Goal: Task Accomplishment & Management: Complete application form

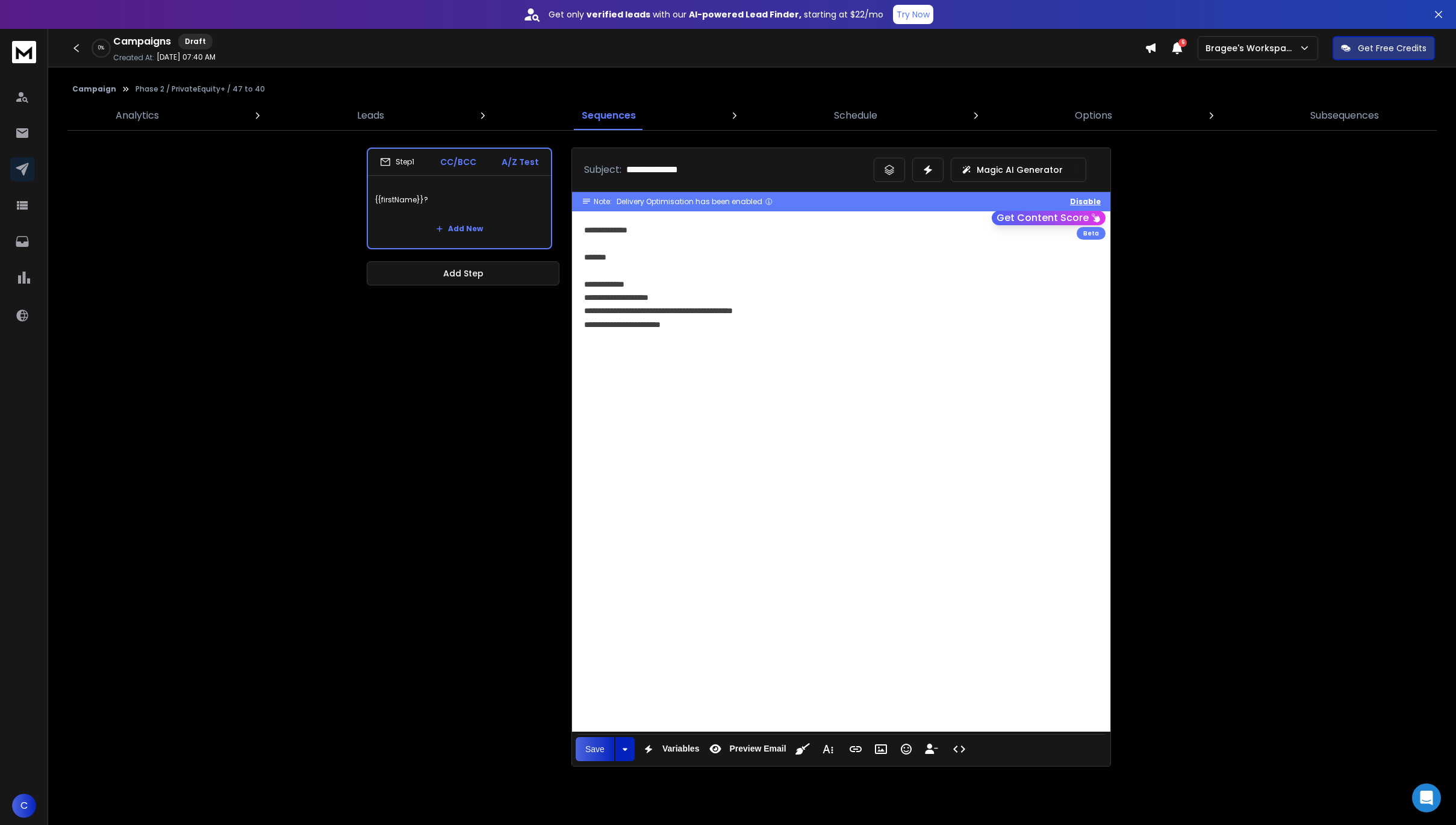
click at [35, 171] on div at bounding box center [24, 172] width 28 height 29
click at [31, 169] on link at bounding box center [22, 169] width 24 height 24
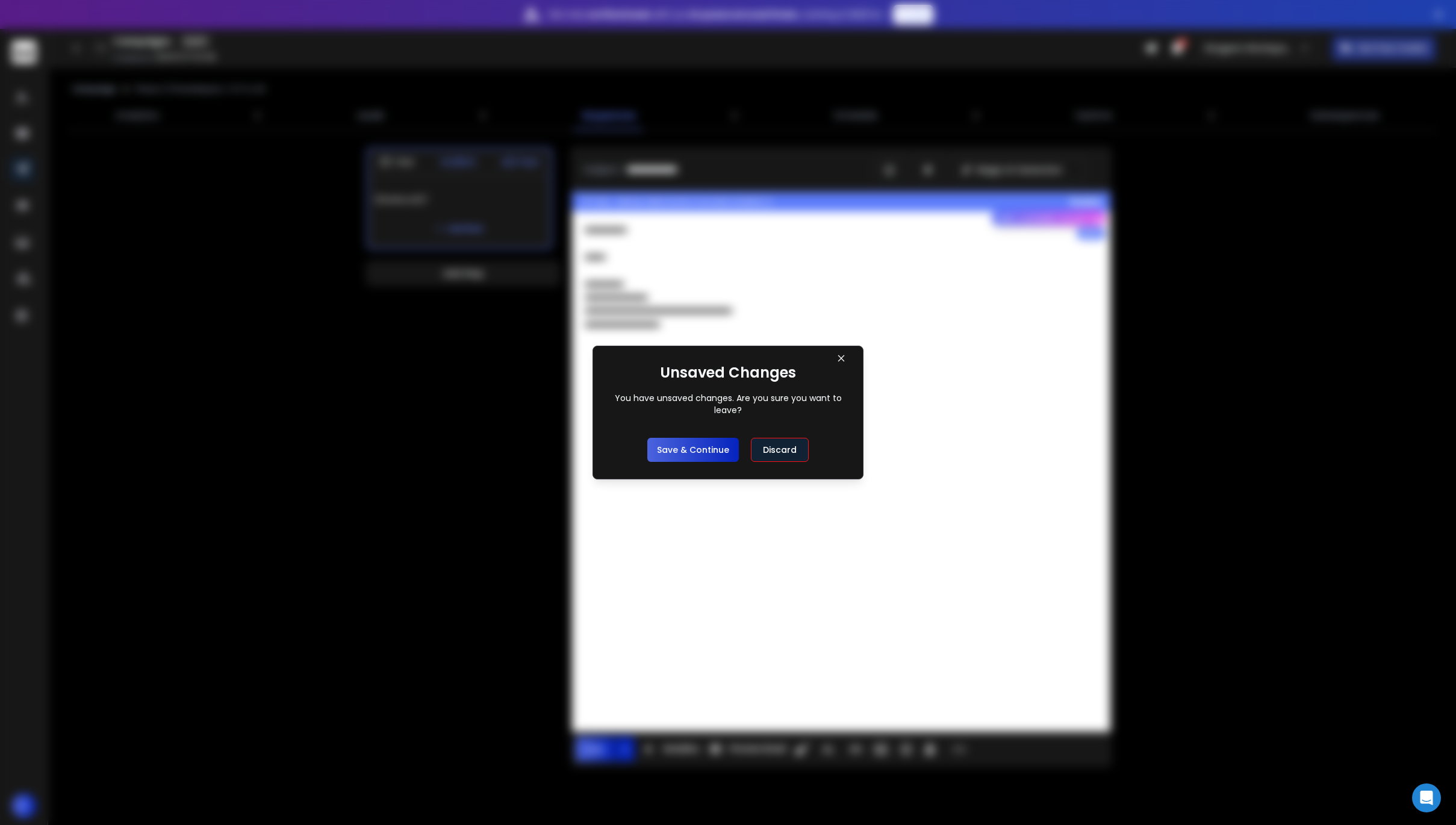
click at [842, 354] on icon at bounding box center [840, 358] width 9 height 9
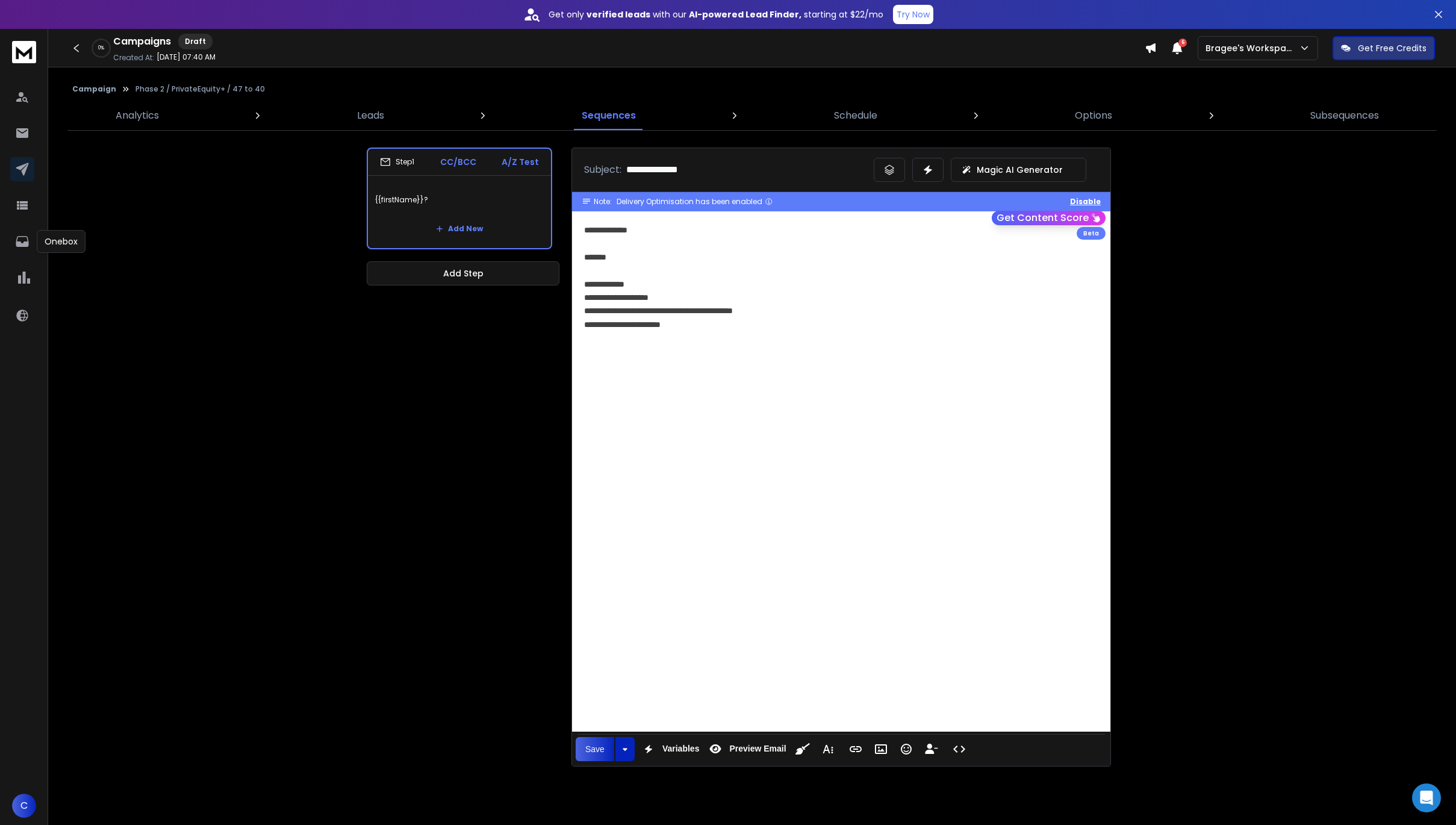
click at [36, 256] on div at bounding box center [24, 244] width 28 height 29
click at [25, 248] on icon at bounding box center [22, 241] width 14 height 14
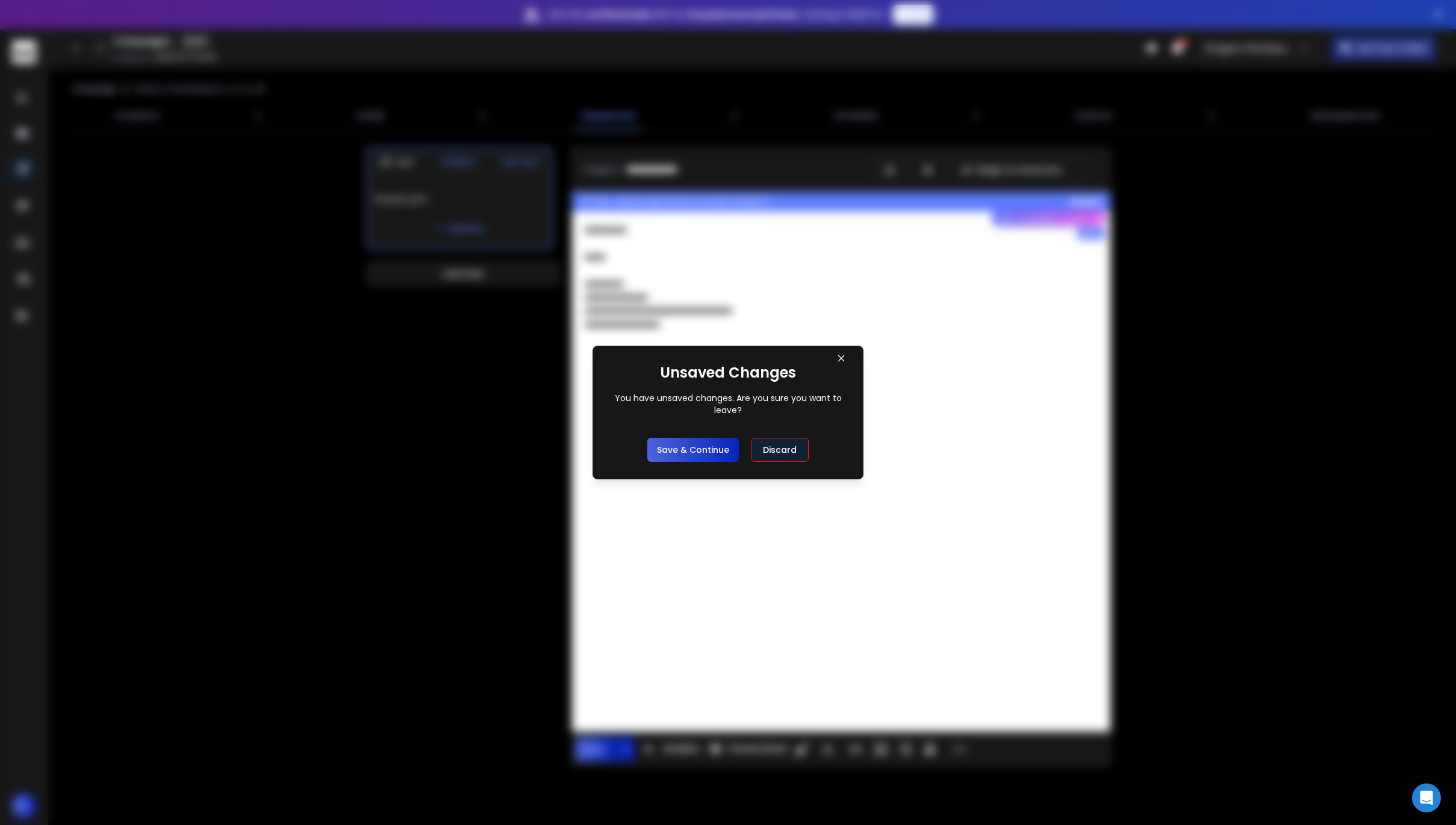
click at [775, 451] on button "Discard" at bounding box center [779, 449] width 58 height 24
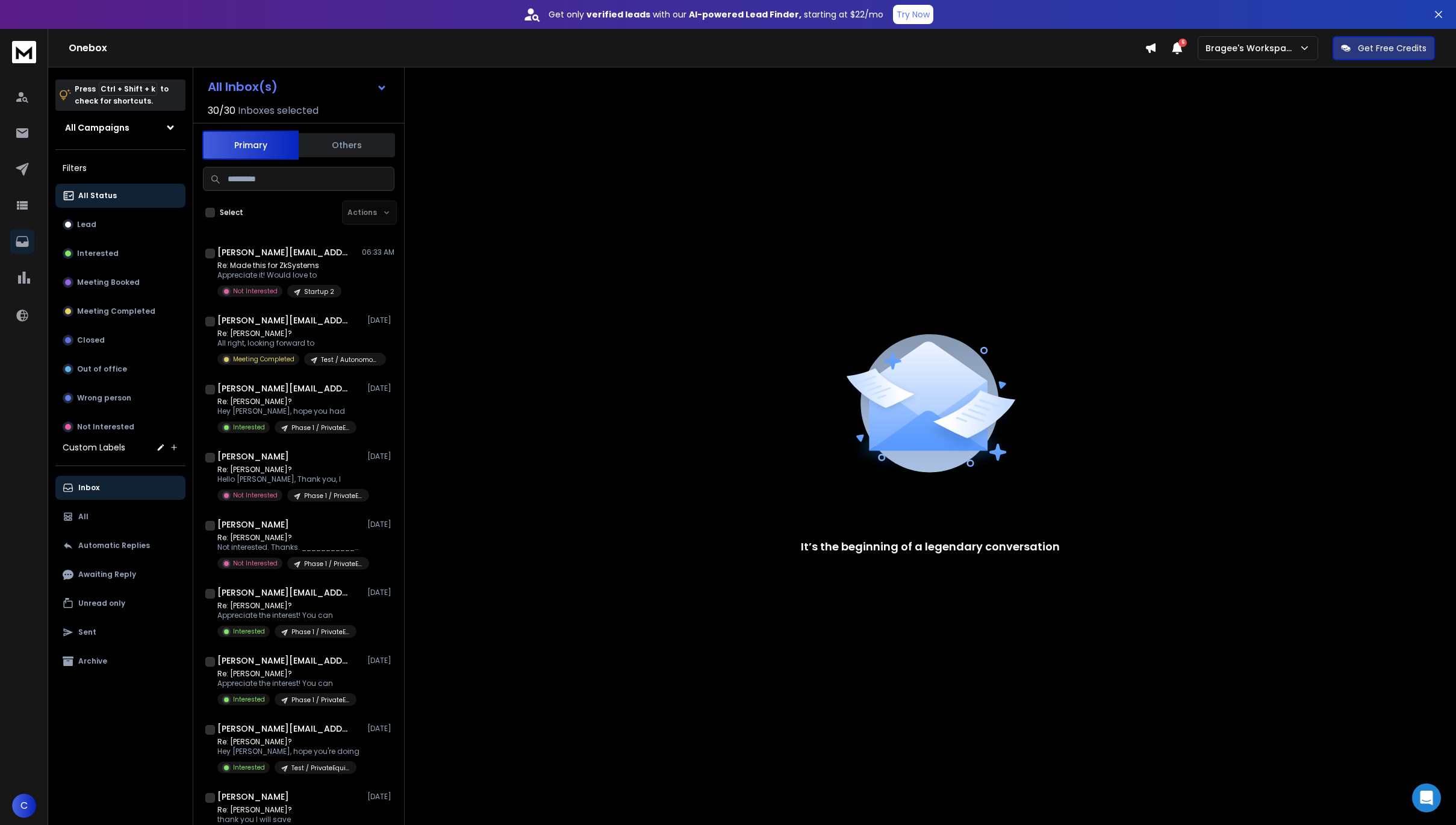
drag, startPoint x: 139, startPoint y: 290, endPoint x: 475, endPoint y: 213, distance: 344.7
click at [475, 213] on div "It’s the beginning of a legendary conversation" at bounding box center [930, 418] width 1051 height 701
click at [23, 169] on icon at bounding box center [22, 168] width 12 height 12
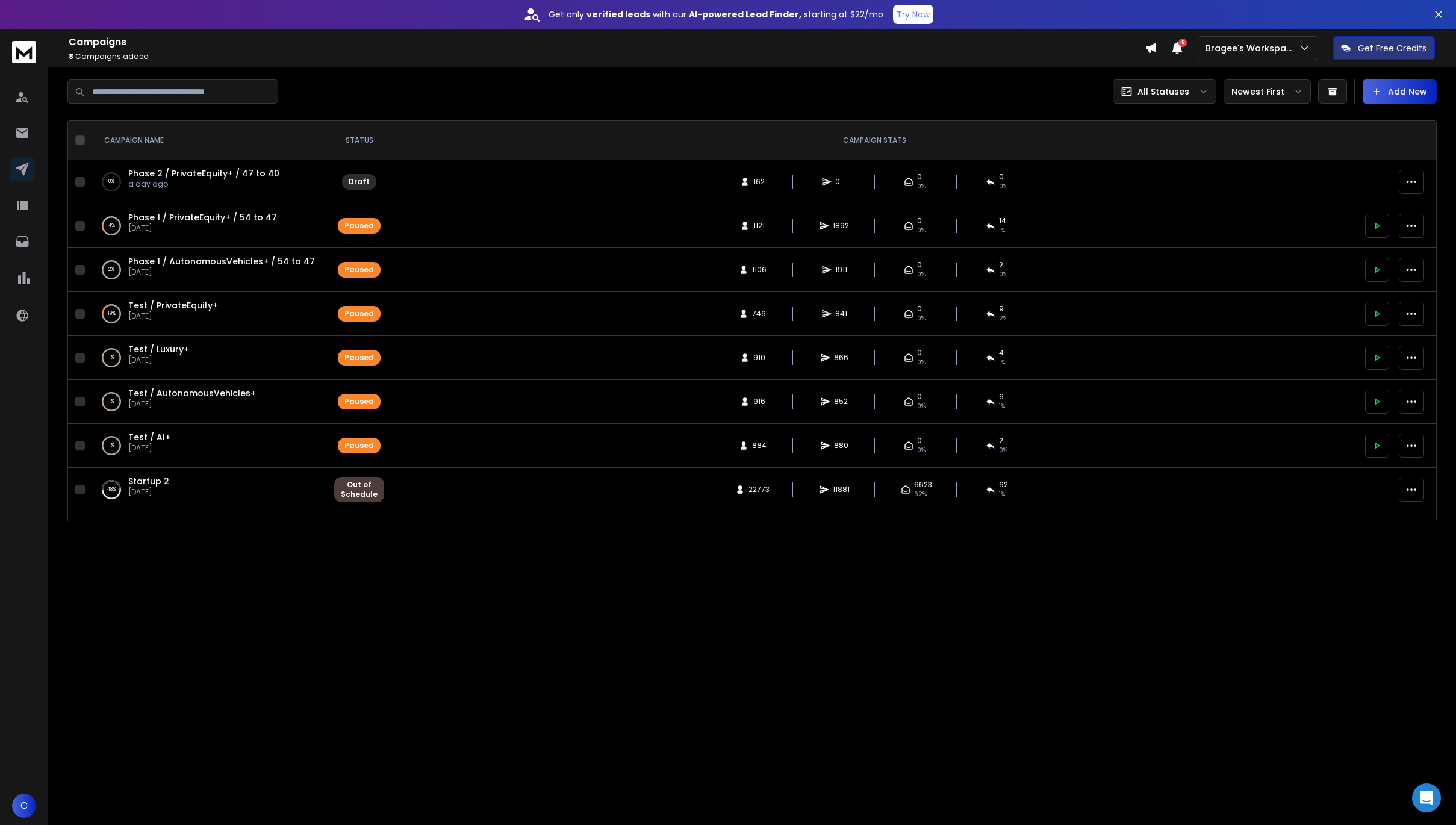
click at [643, 184] on div "162 0 0 0% 0 0%" at bounding box center [874, 182] width 952 height 20
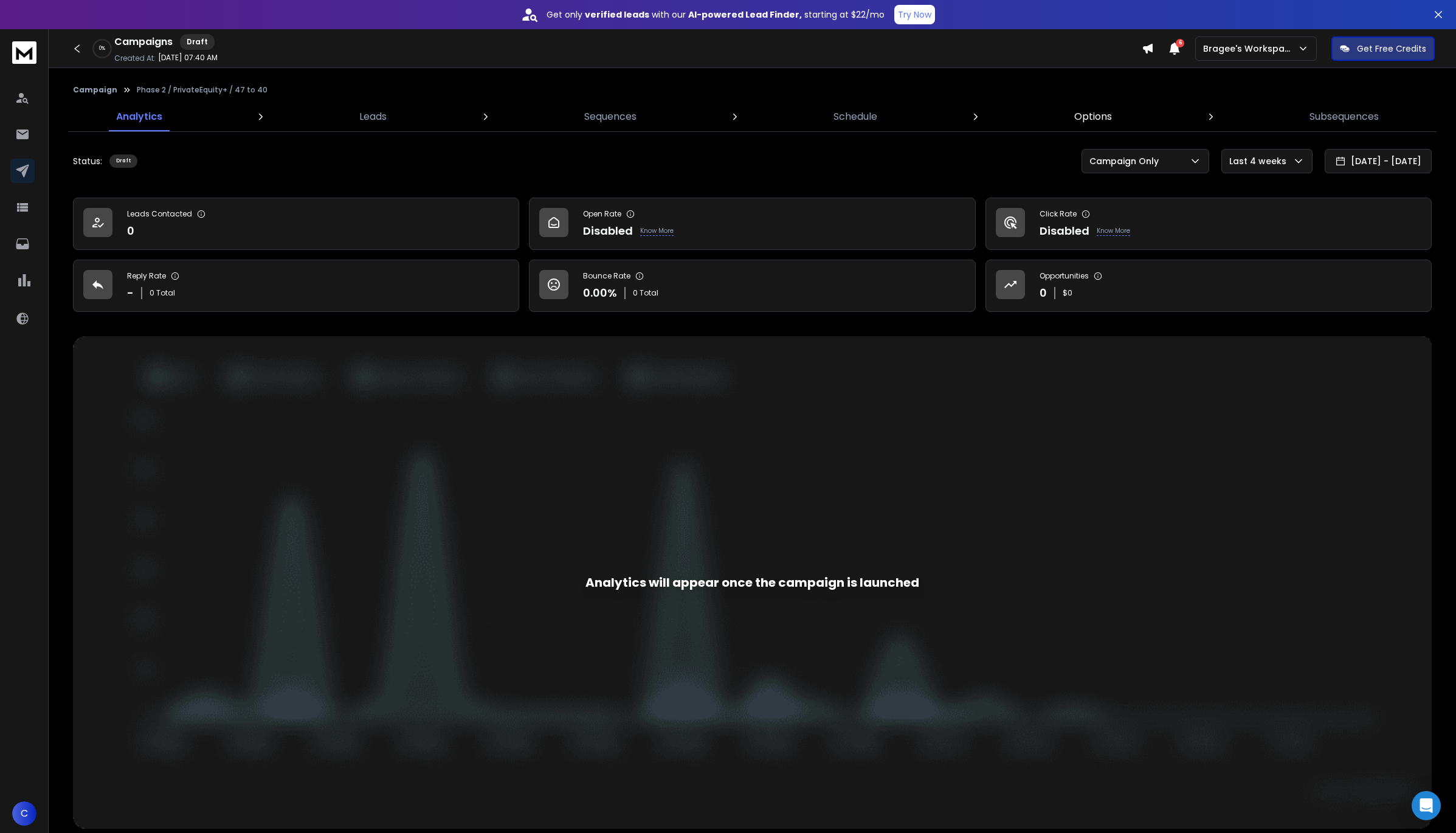
click at [1082, 122] on p "Options" at bounding box center [1093, 117] width 38 height 15
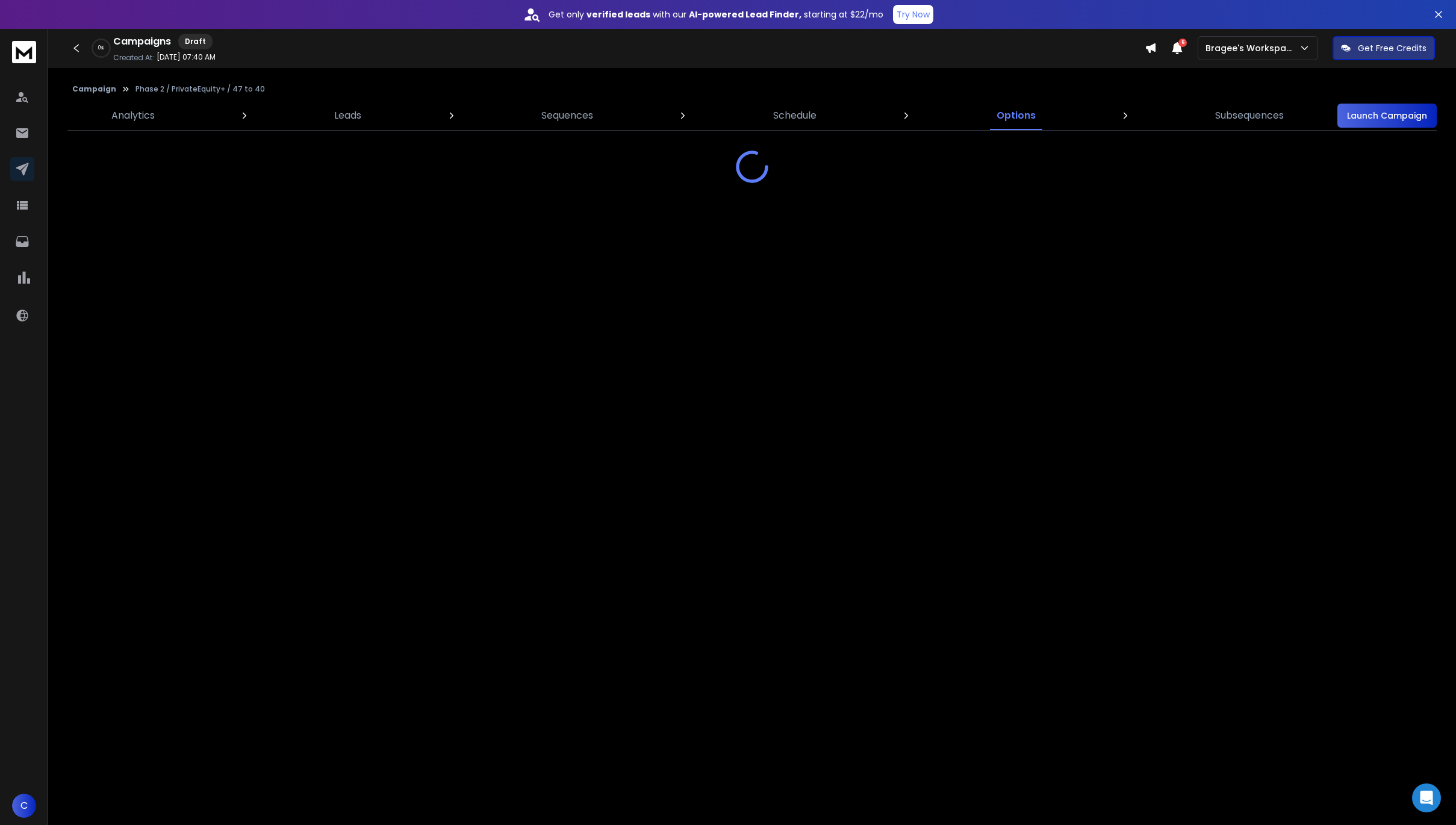
select select "*"
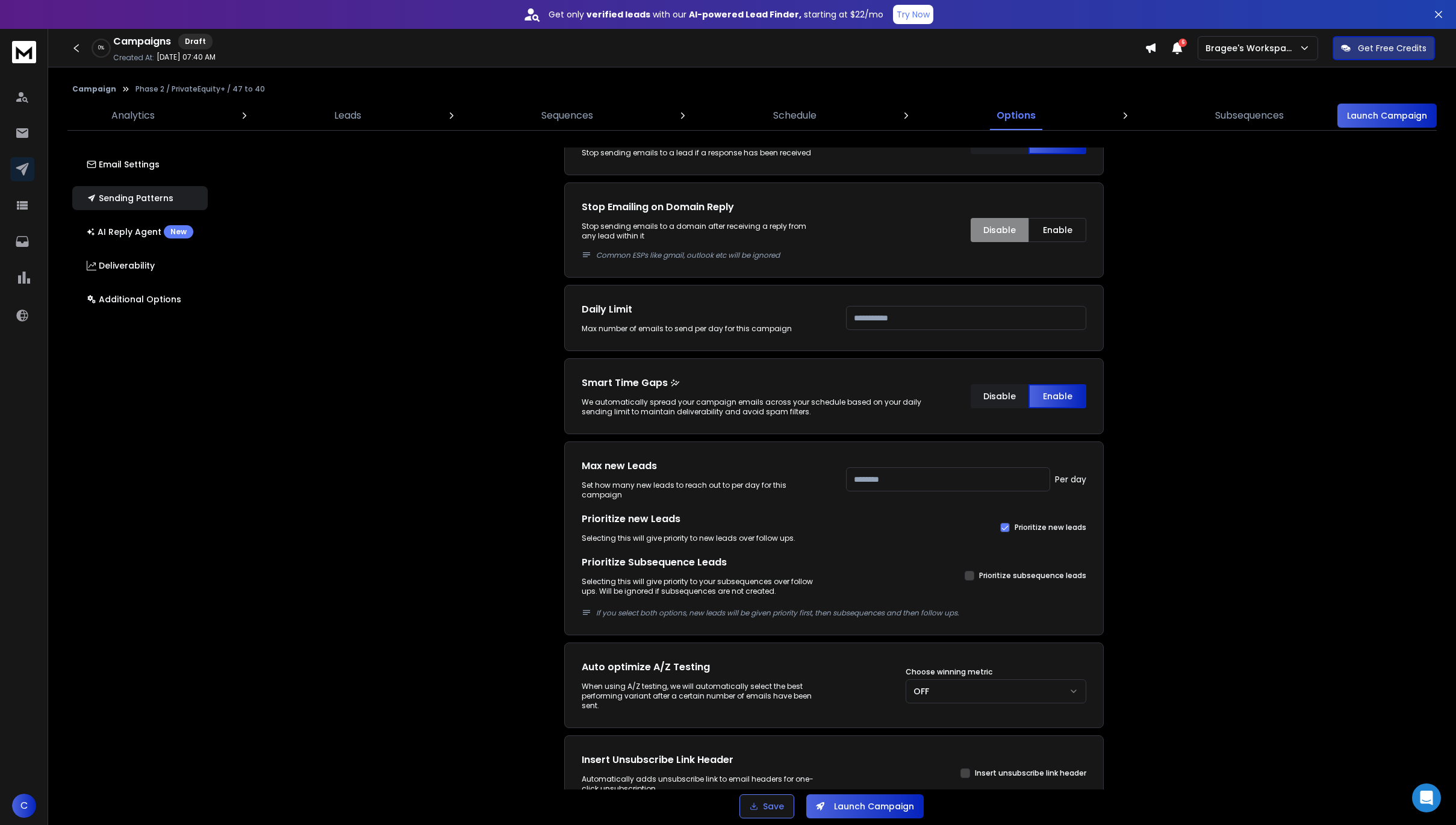
scroll to position [640, 0]
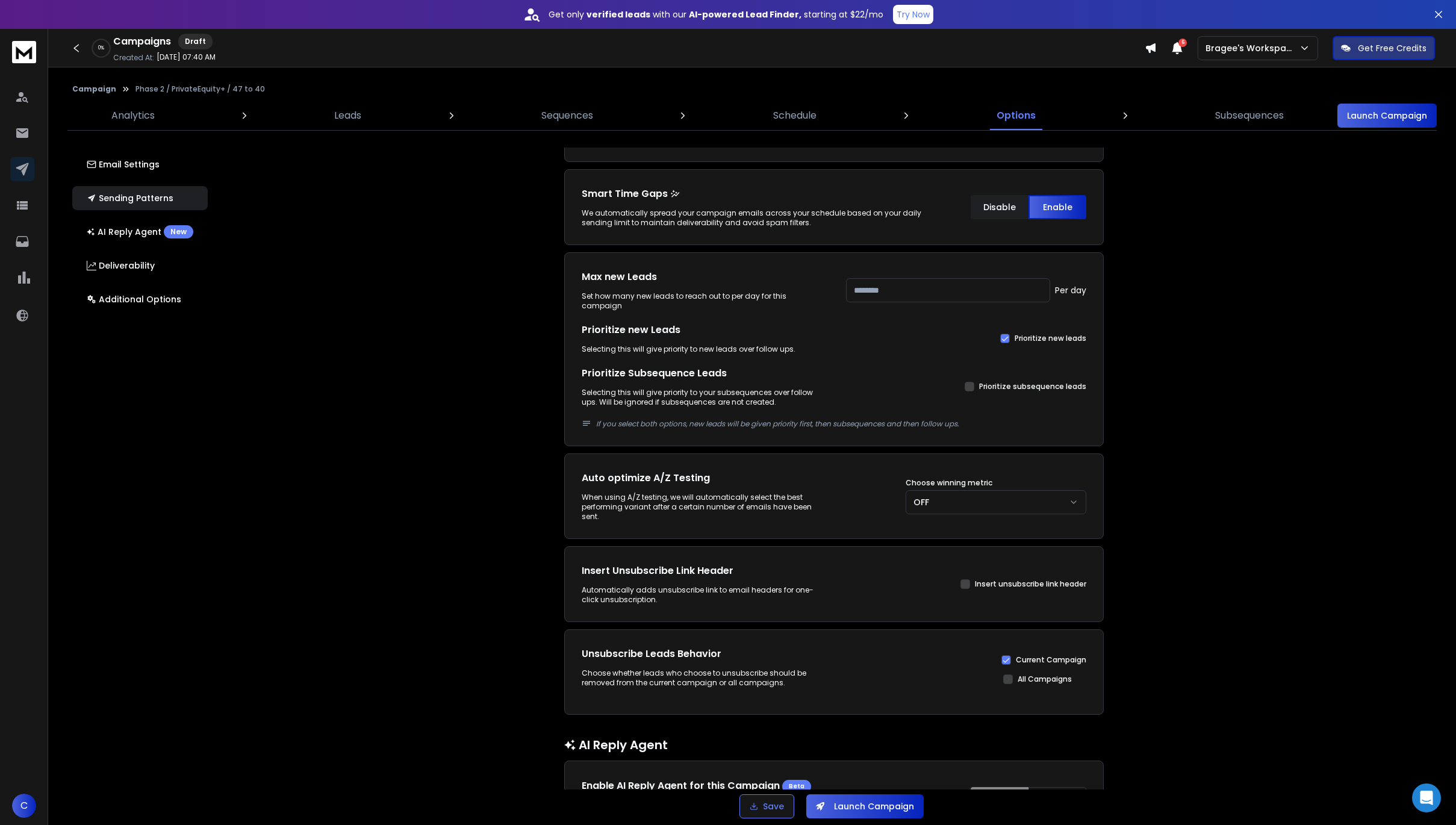
click at [1406, 116] on button "Launch Campaign" at bounding box center [1386, 115] width 99 height 24
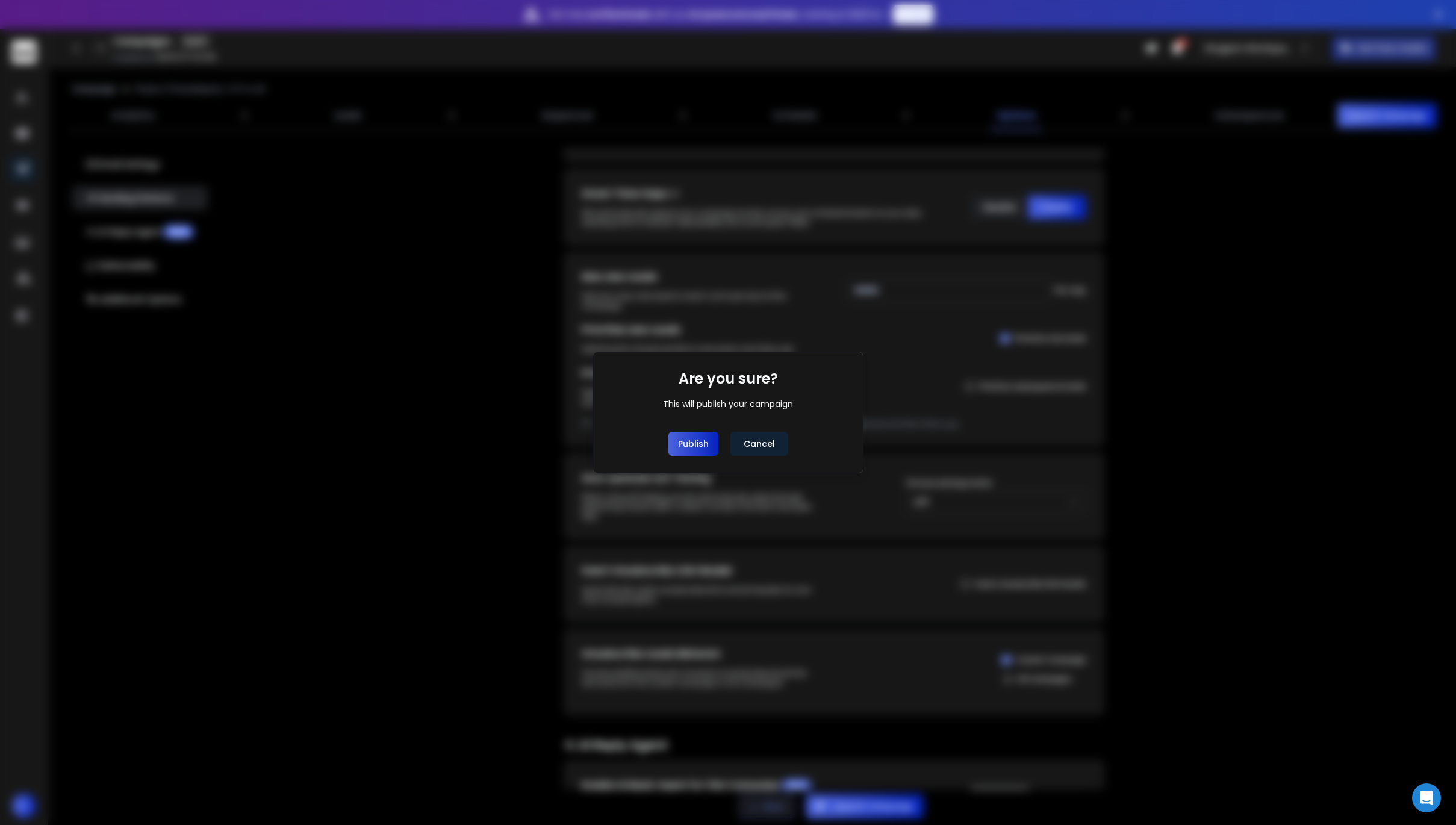
click at [679, 440] on button "Publish" at bounding box center [693, 443] width 50 height 24
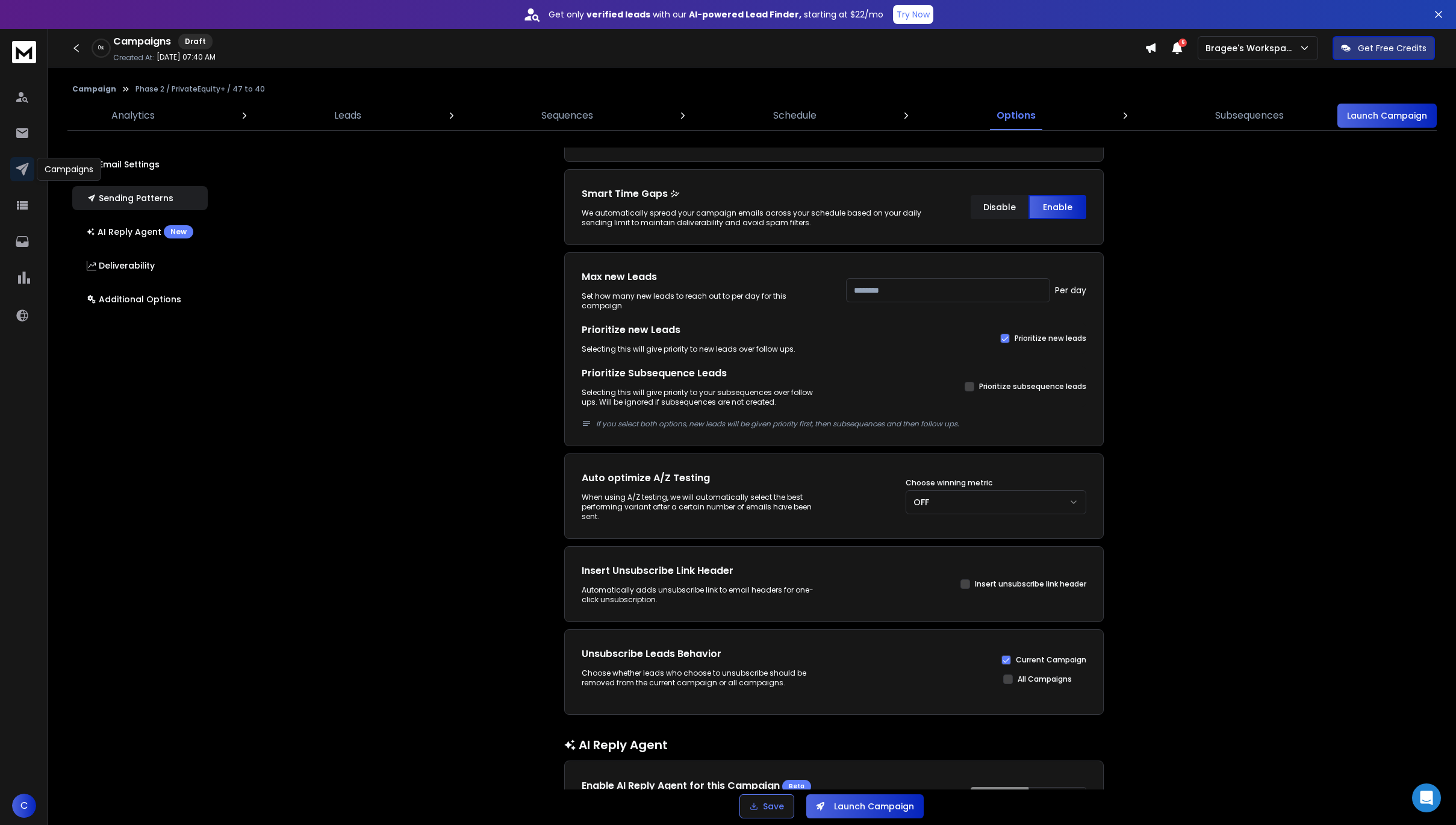
click at [27, 169] on icon at bounding box center [22, 169] width 14 height 14
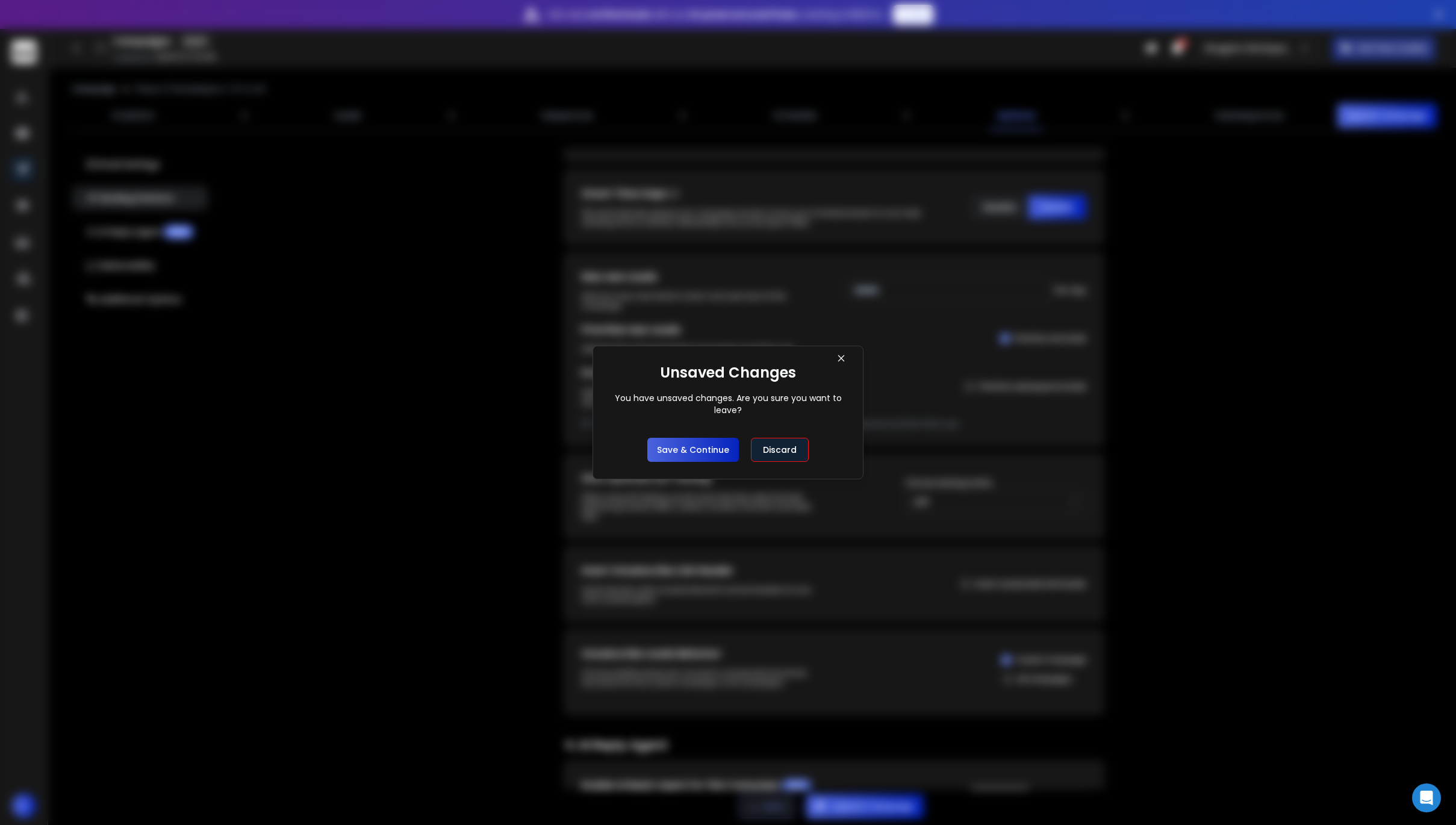
click at [699, 445] on button "Save & Continue" at bounding box center [693, 449] width 91 height 24
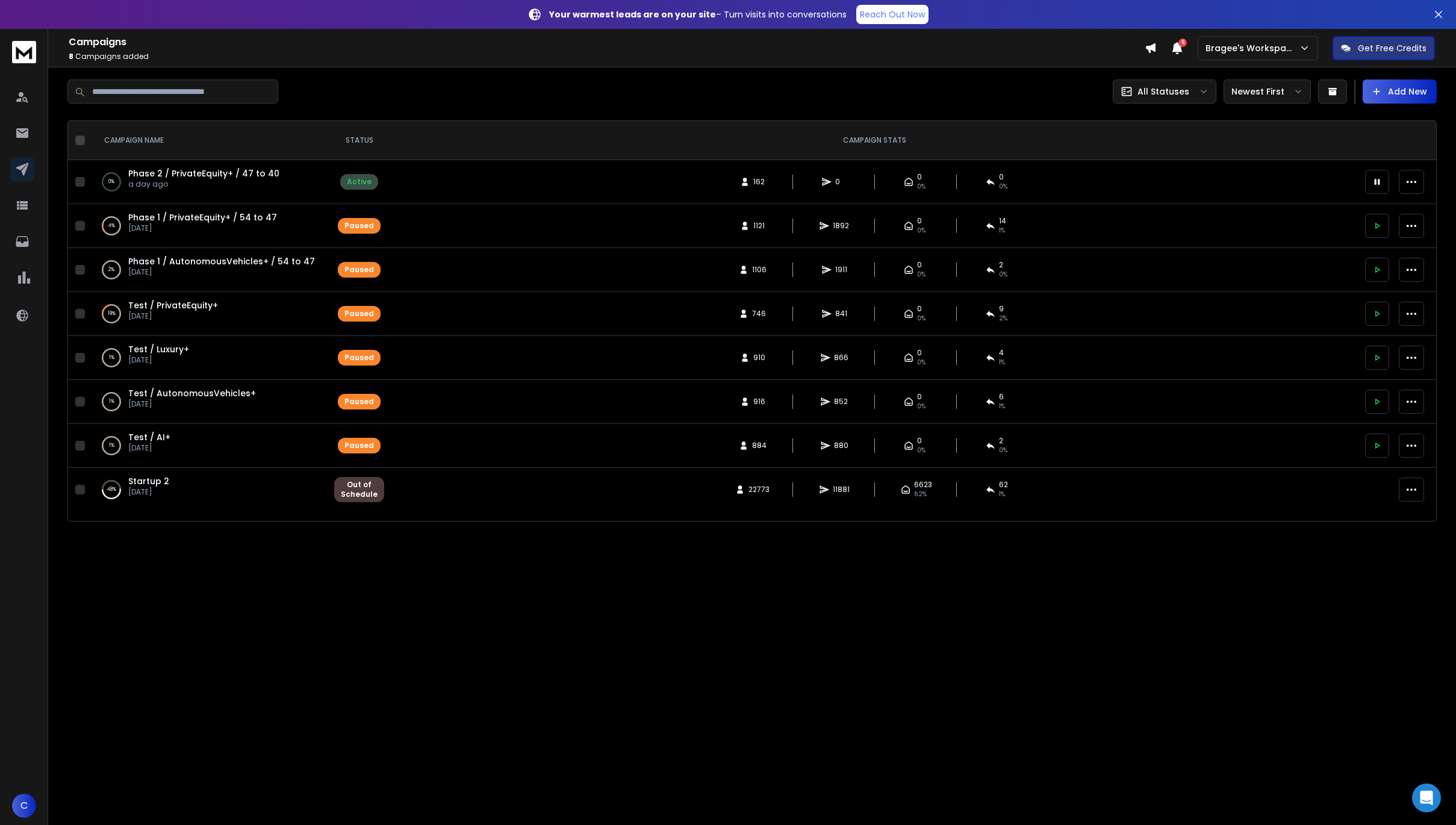
click at [650, 182] on div "162 0 0 0% 0 0%" at bounding box center [874, 182] width 952 height 20
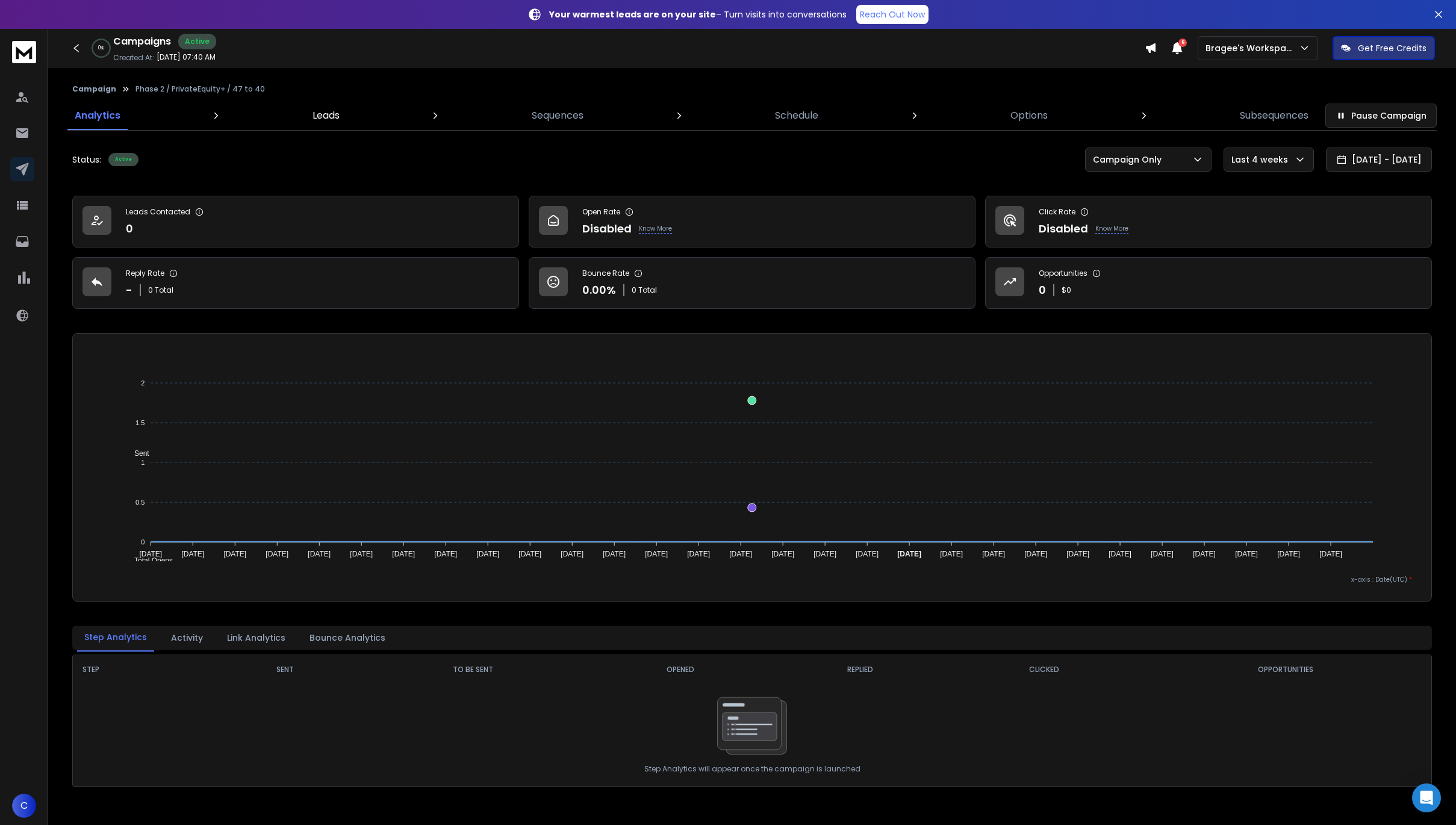
click at [309, 116] on link "Leads" at bounding box center [325, 116] width 41 height 29
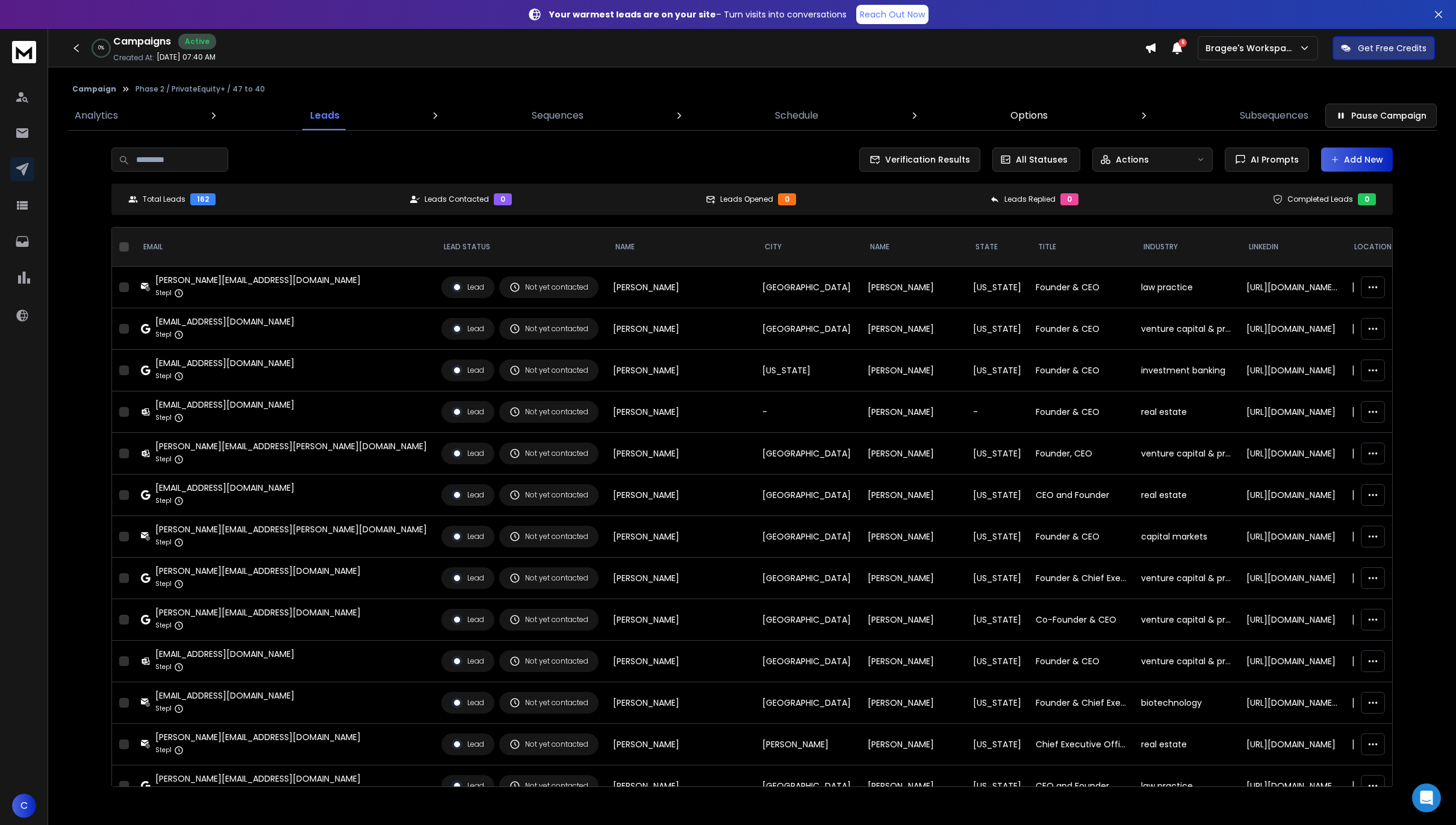
click at [1029, 112] on p "Options" at bounding box center [1029, 116] width 38 height 14
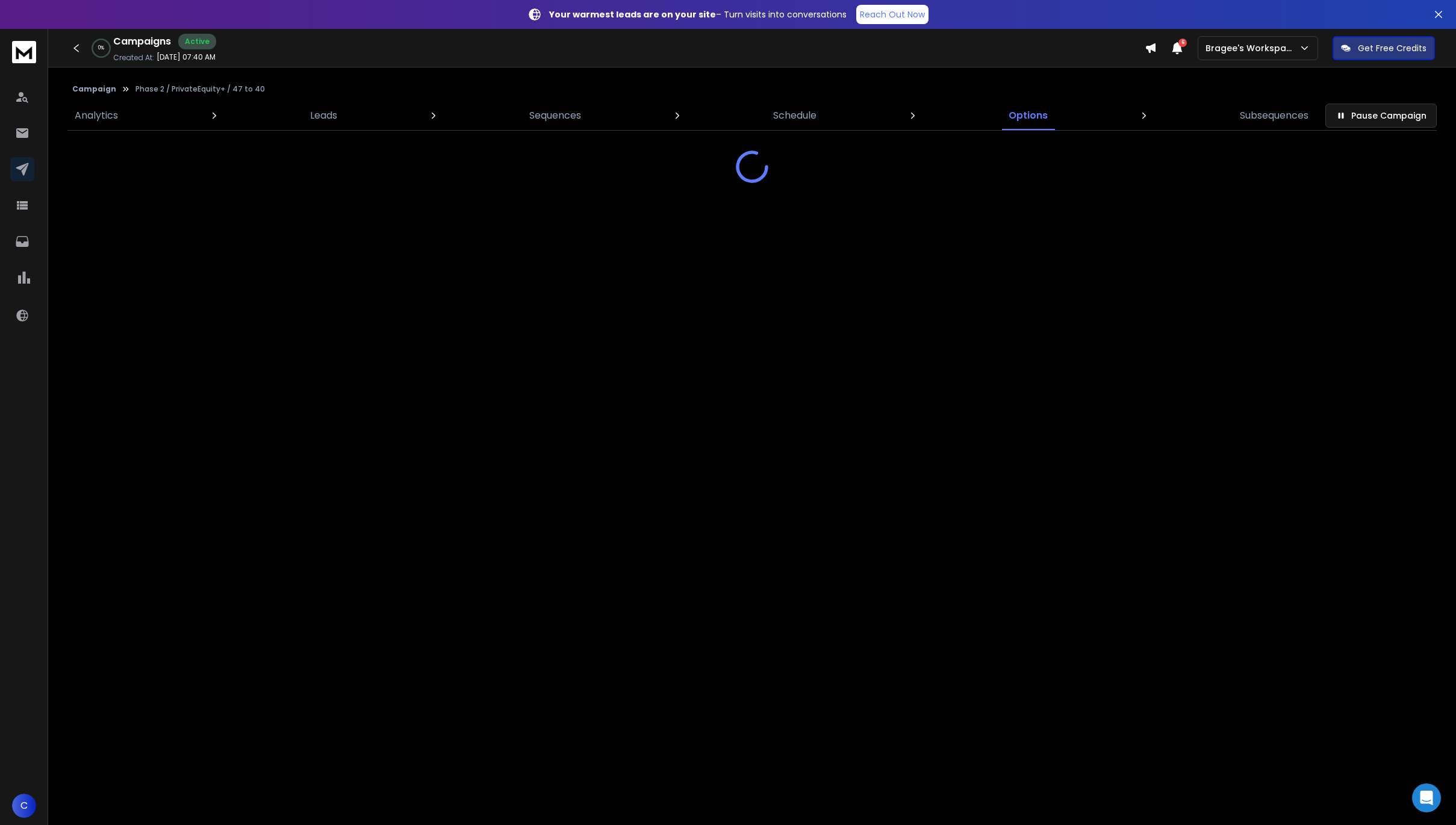
select select "*"
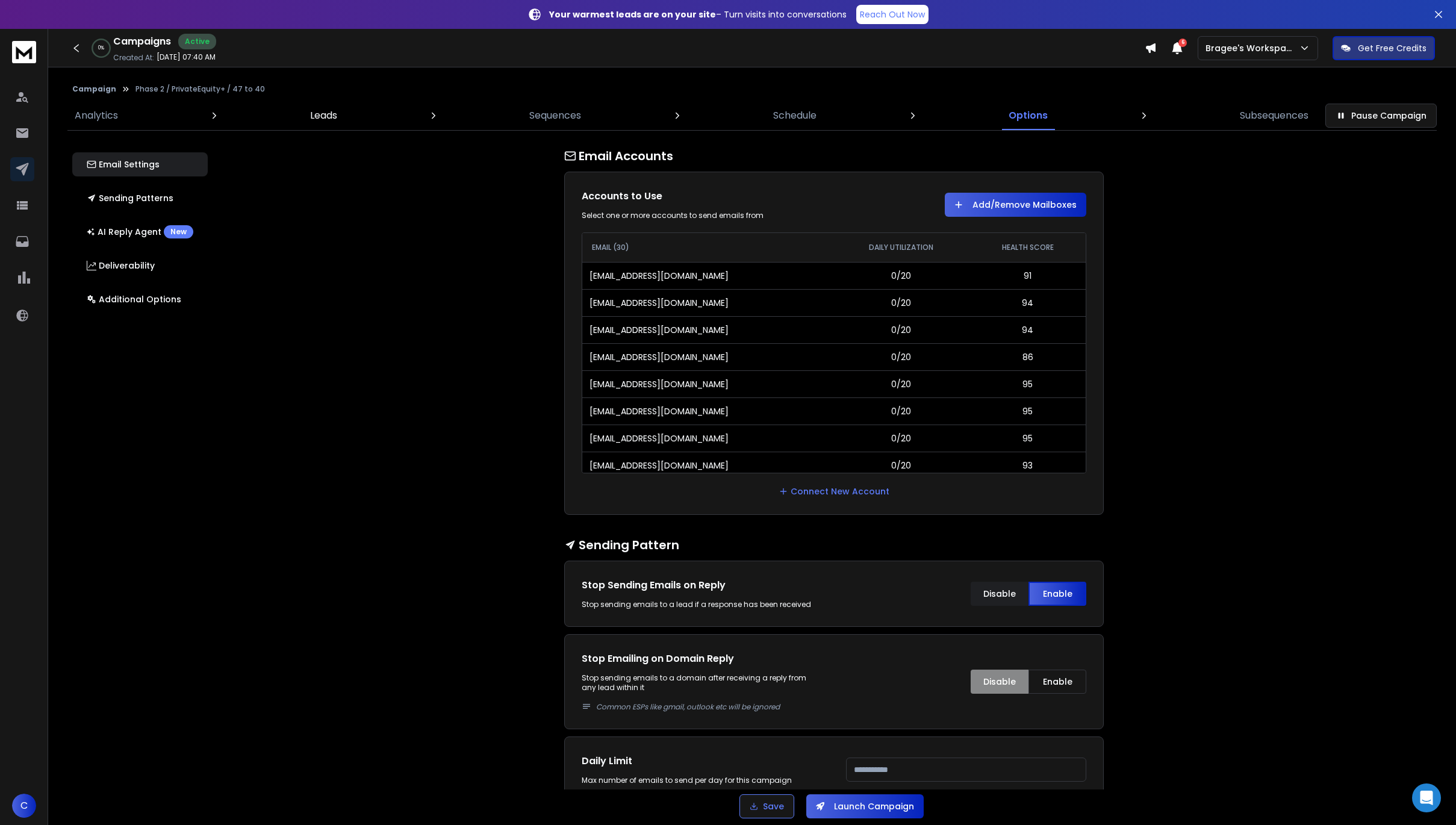
click at [334, 112] on p "Leads" at bounding box center [323, 116] width 27 height 14
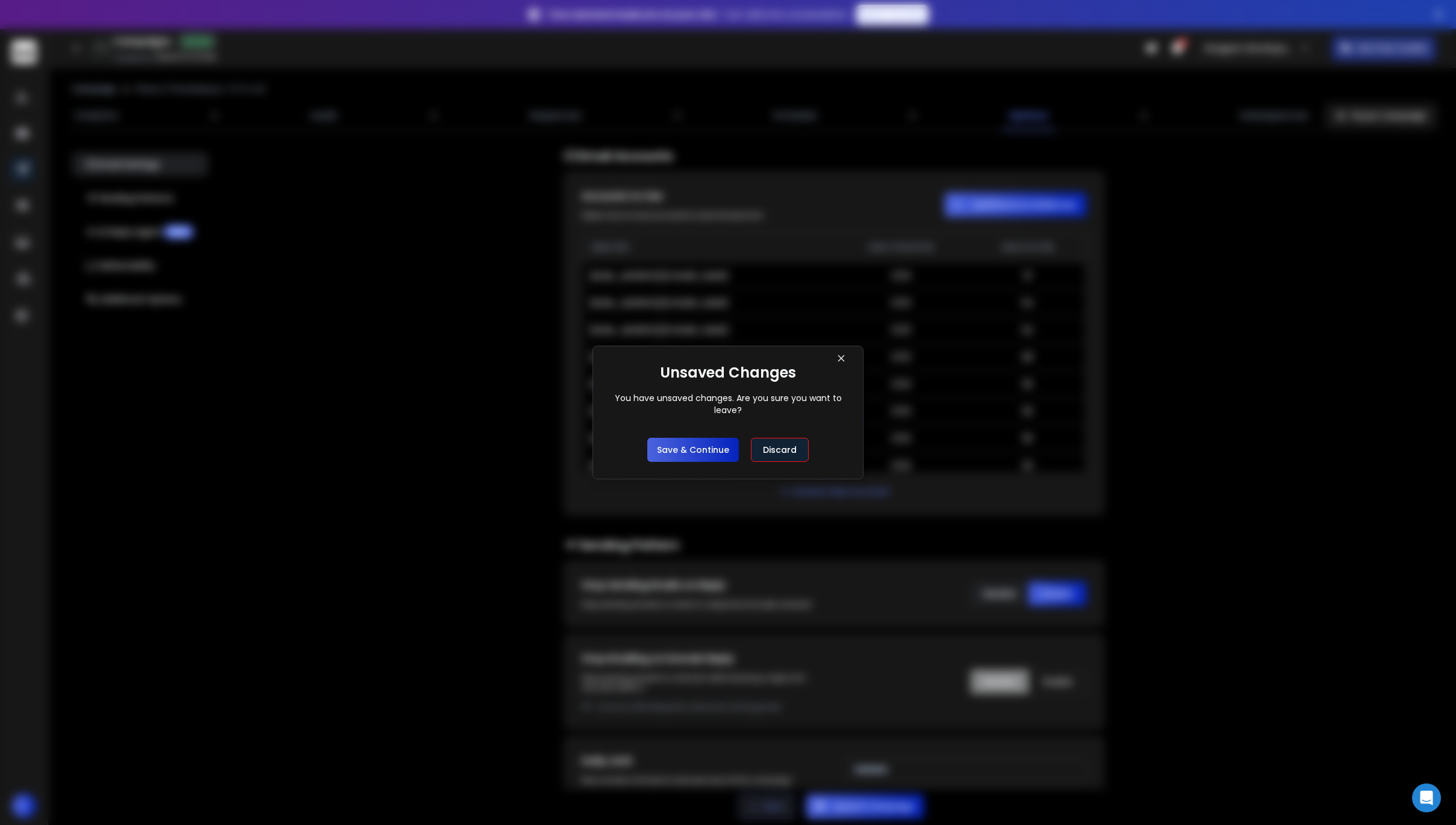
click at [661, 445] on button "Save & Continue" at bounding box center [693, 449] width 91 height 24
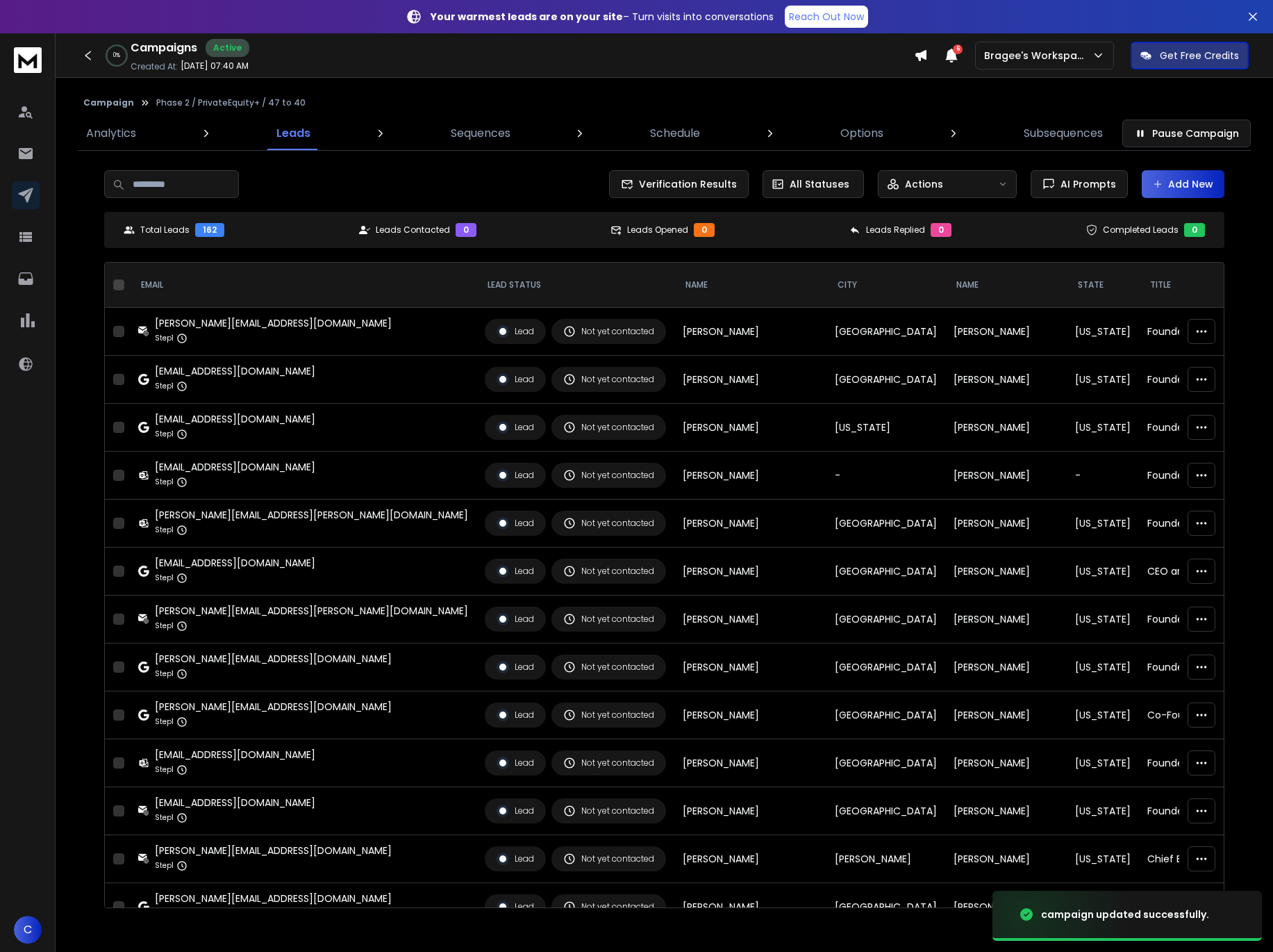
click at [1165, 188] on button "Add New" at bounding box center [1183, 184] width 83 height 28
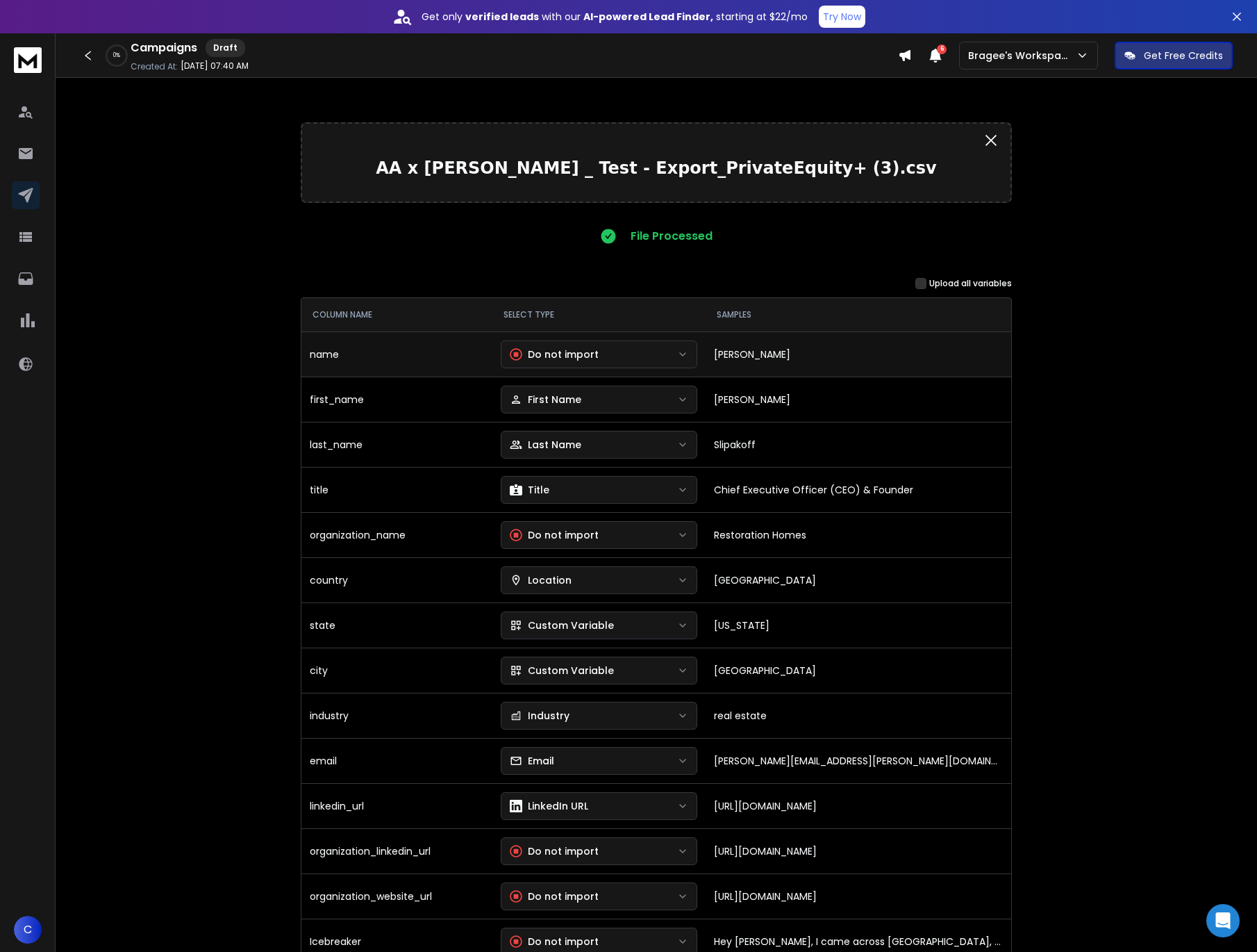
click at [573, 367] on button "Do not import" at bounding box center [599, 354] width 197 height 28
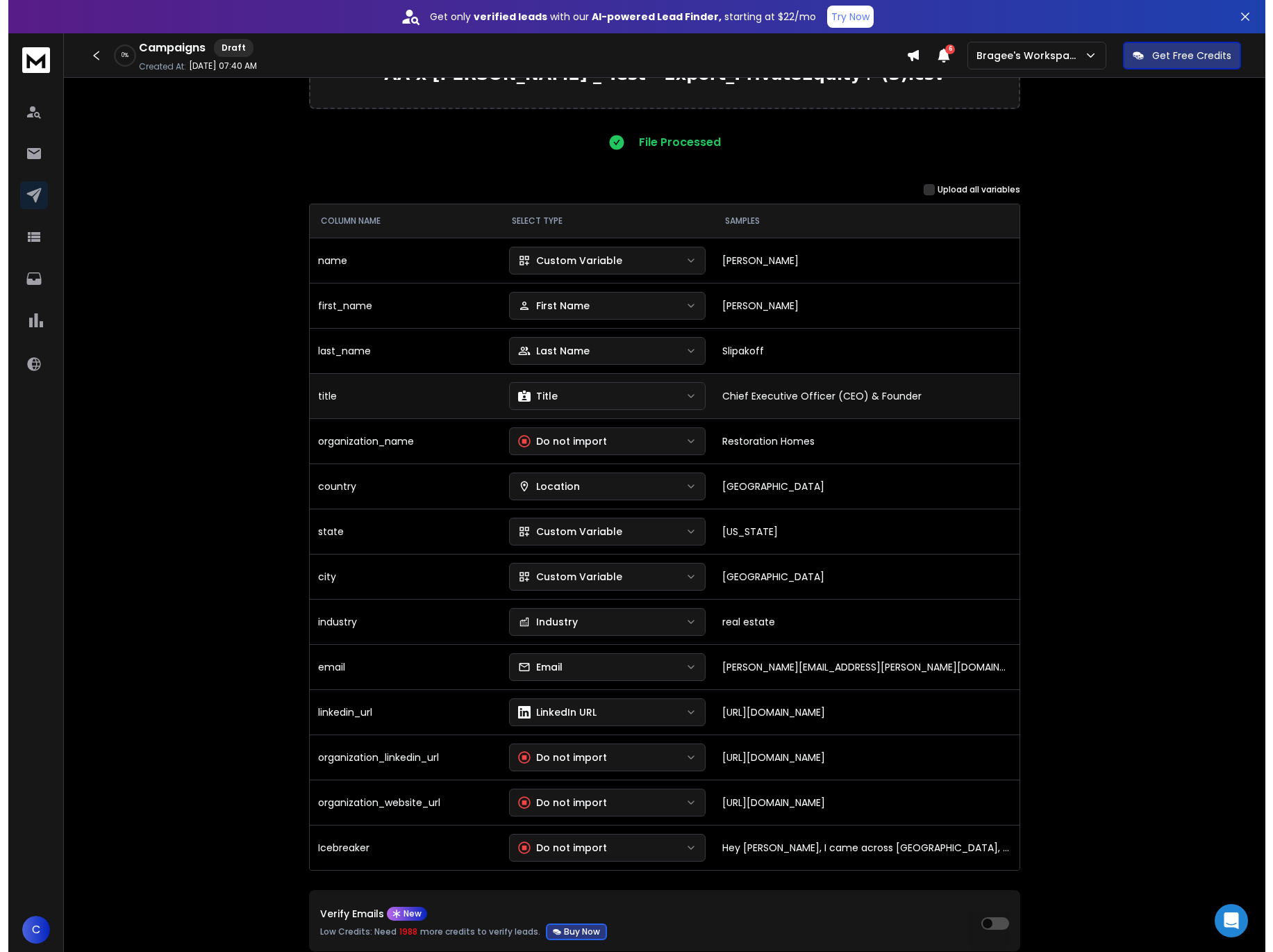
scroll to position [208, 0]
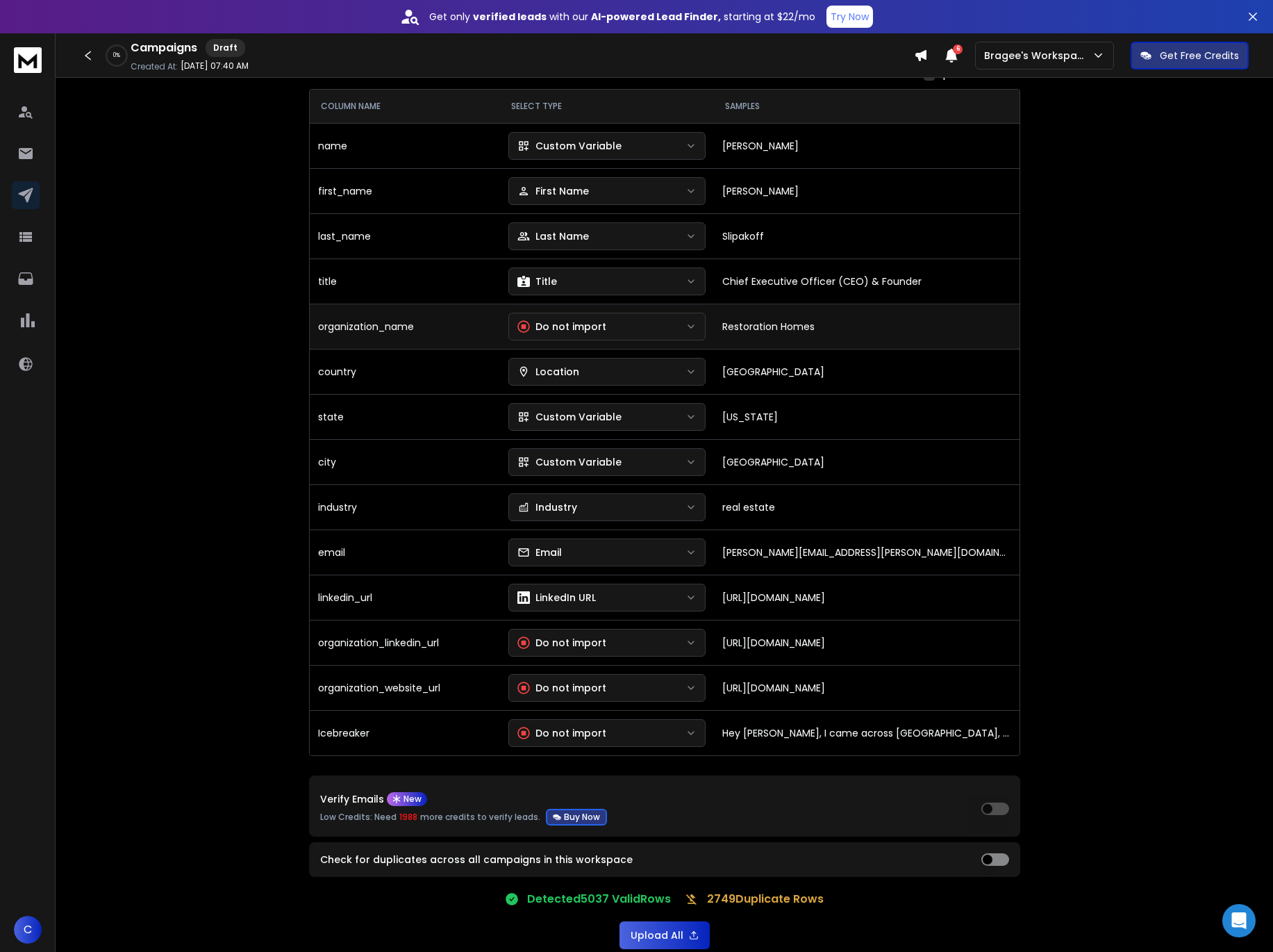
click at [589, 322] on div "Do not import" at bounding box center [562, 326] width 89 height 14
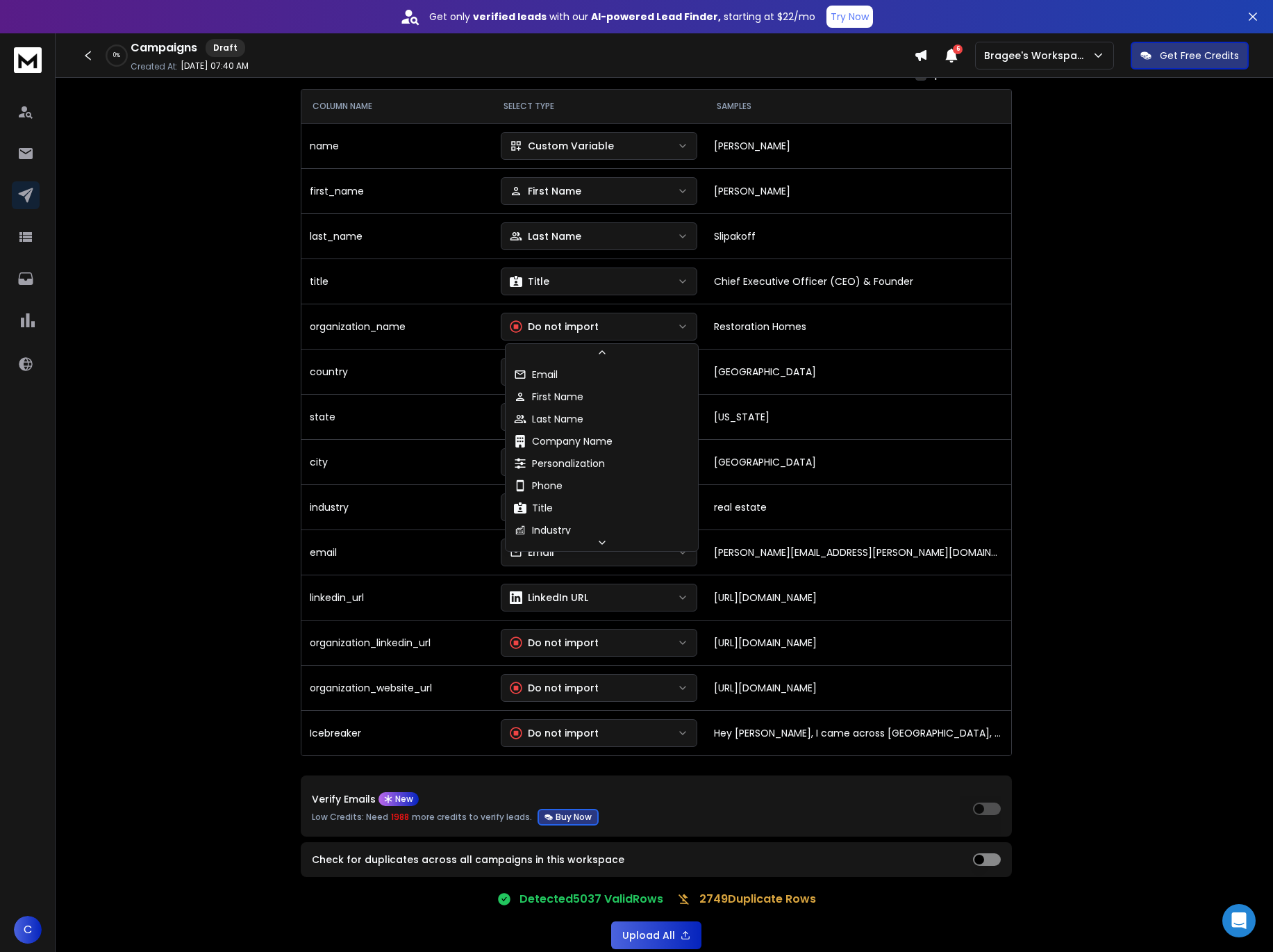
scroll to position [140, 0]
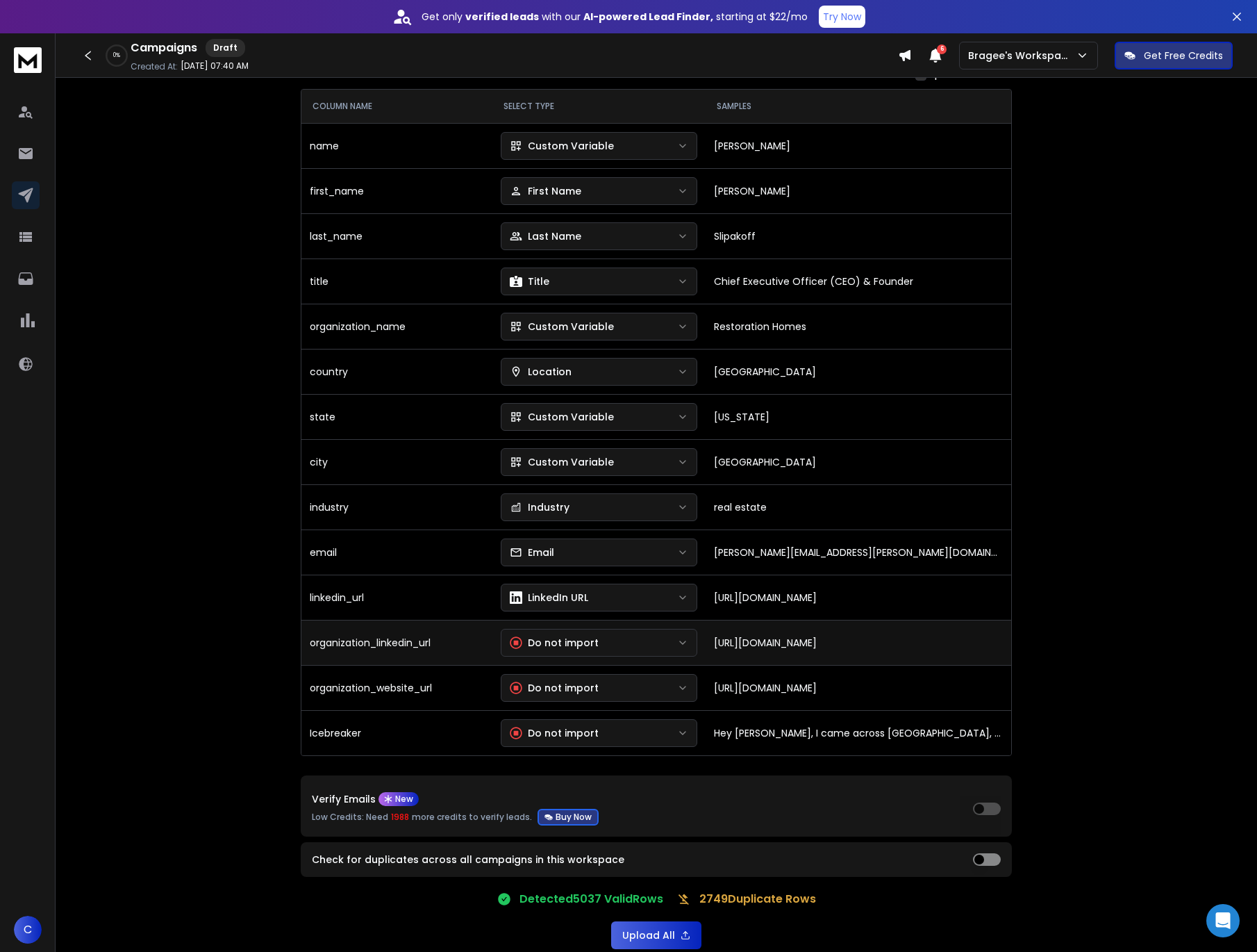
click at [603, 645] on button "Do not import" at bounding box center [599, 642] width 197 height 28
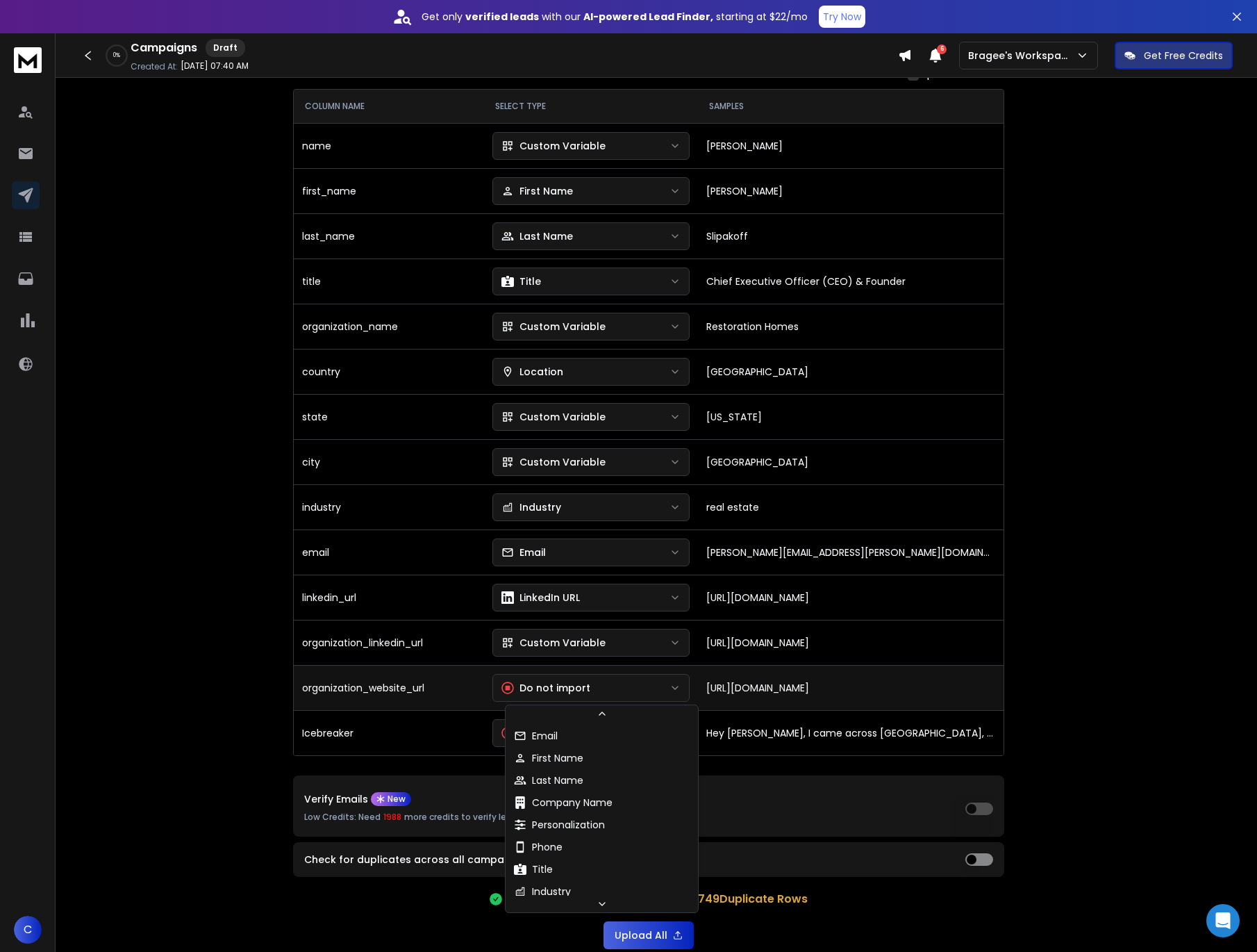
click at [556, 682] on div "Do not import" at bounding box center [546, 688] width 89 height 14
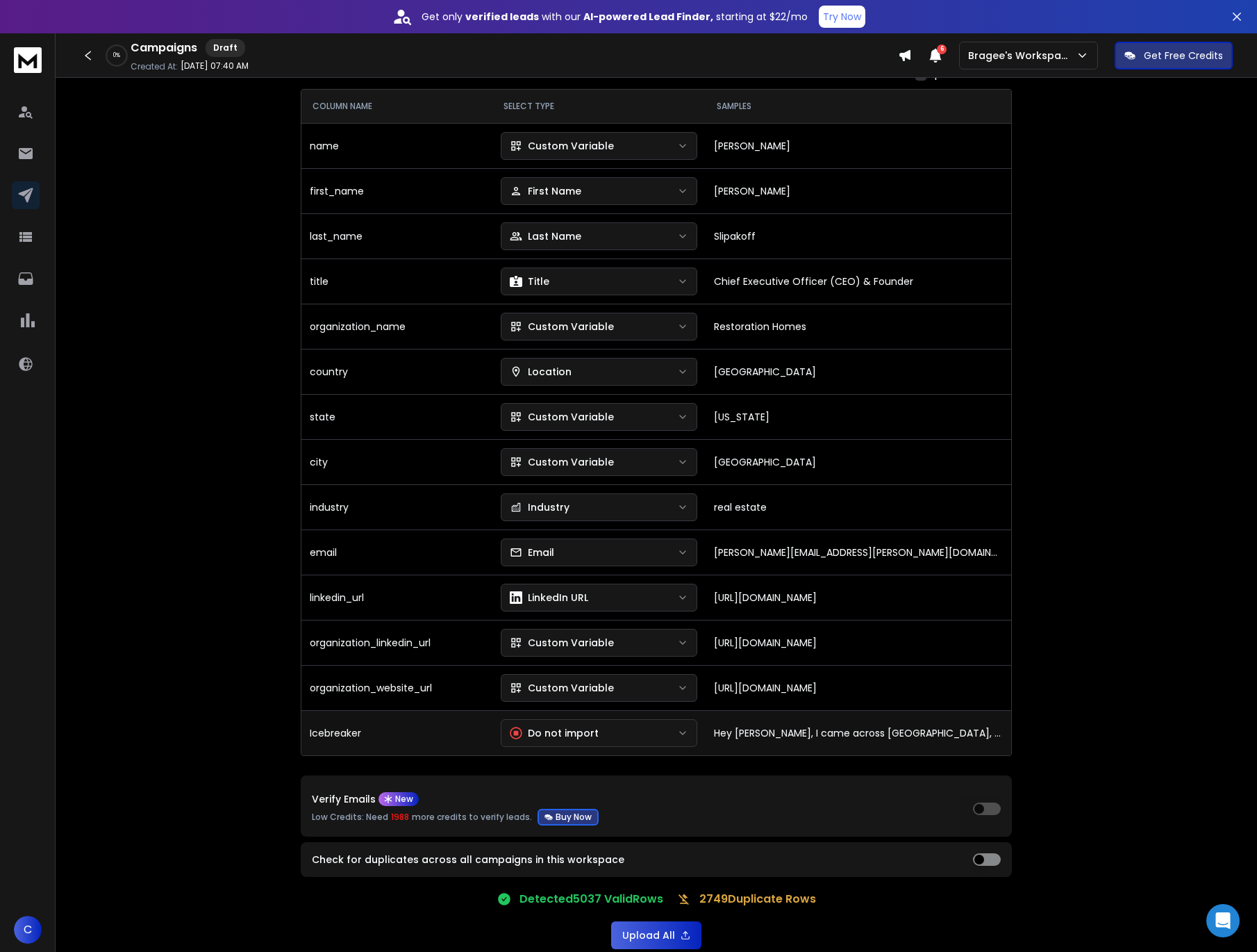
click at [565, 739] on div "Do not import" at bounding box center [554, 733] width 89 height 14
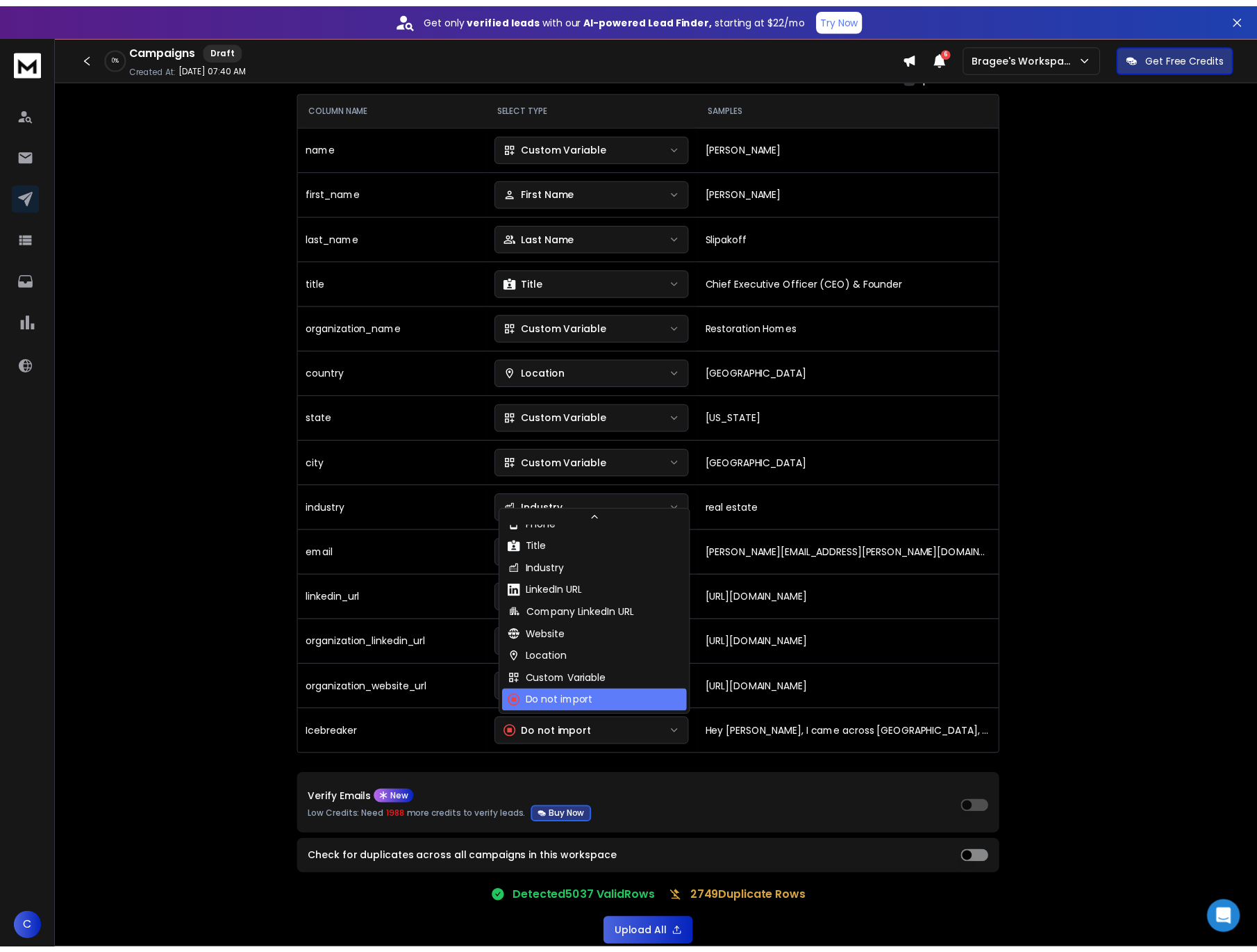
scroll to position [126, 0]
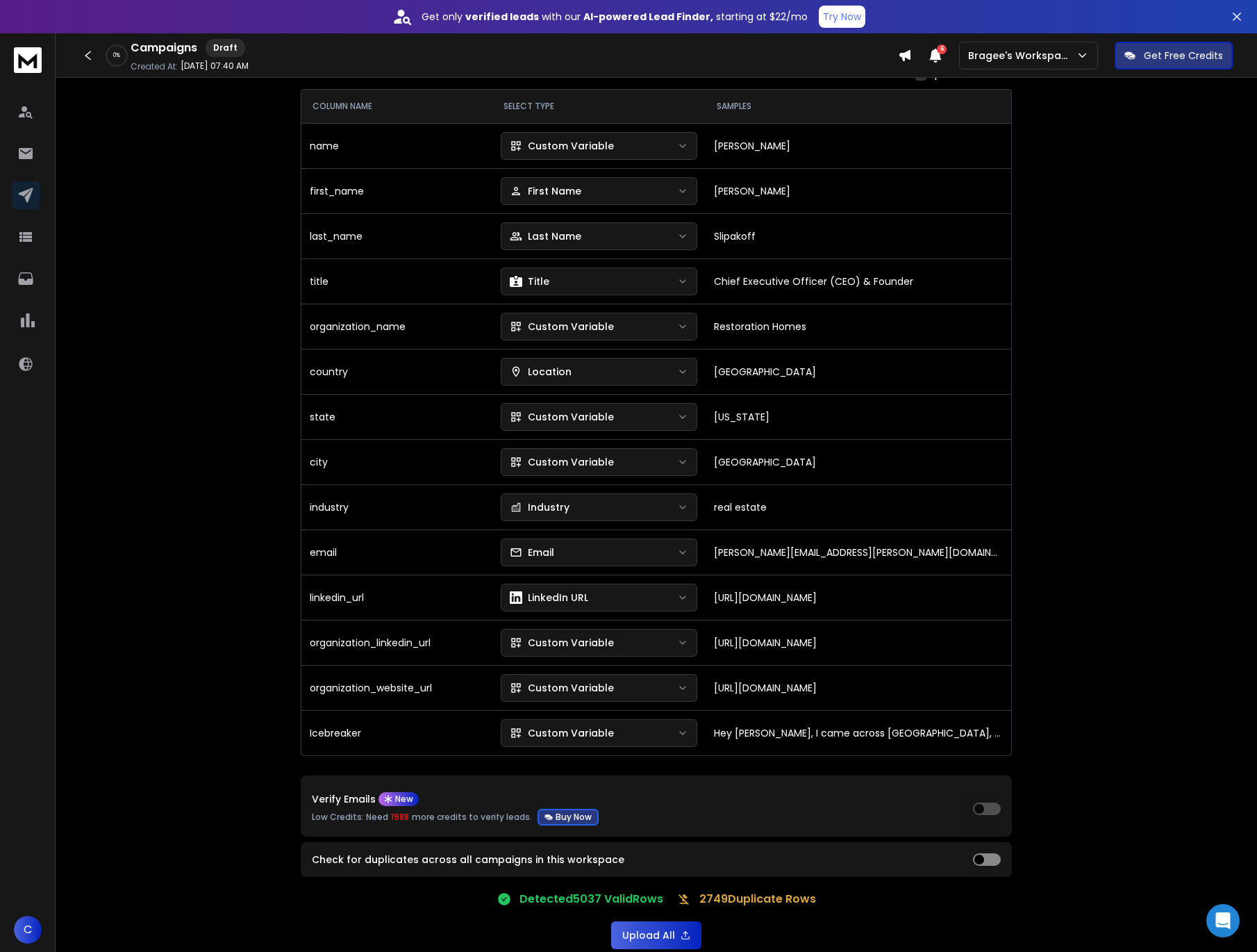
click at [979, 859] on button "Check for duplicates across all campaigns in this workspace" at bounding box center [986, 859] width 28 height 13
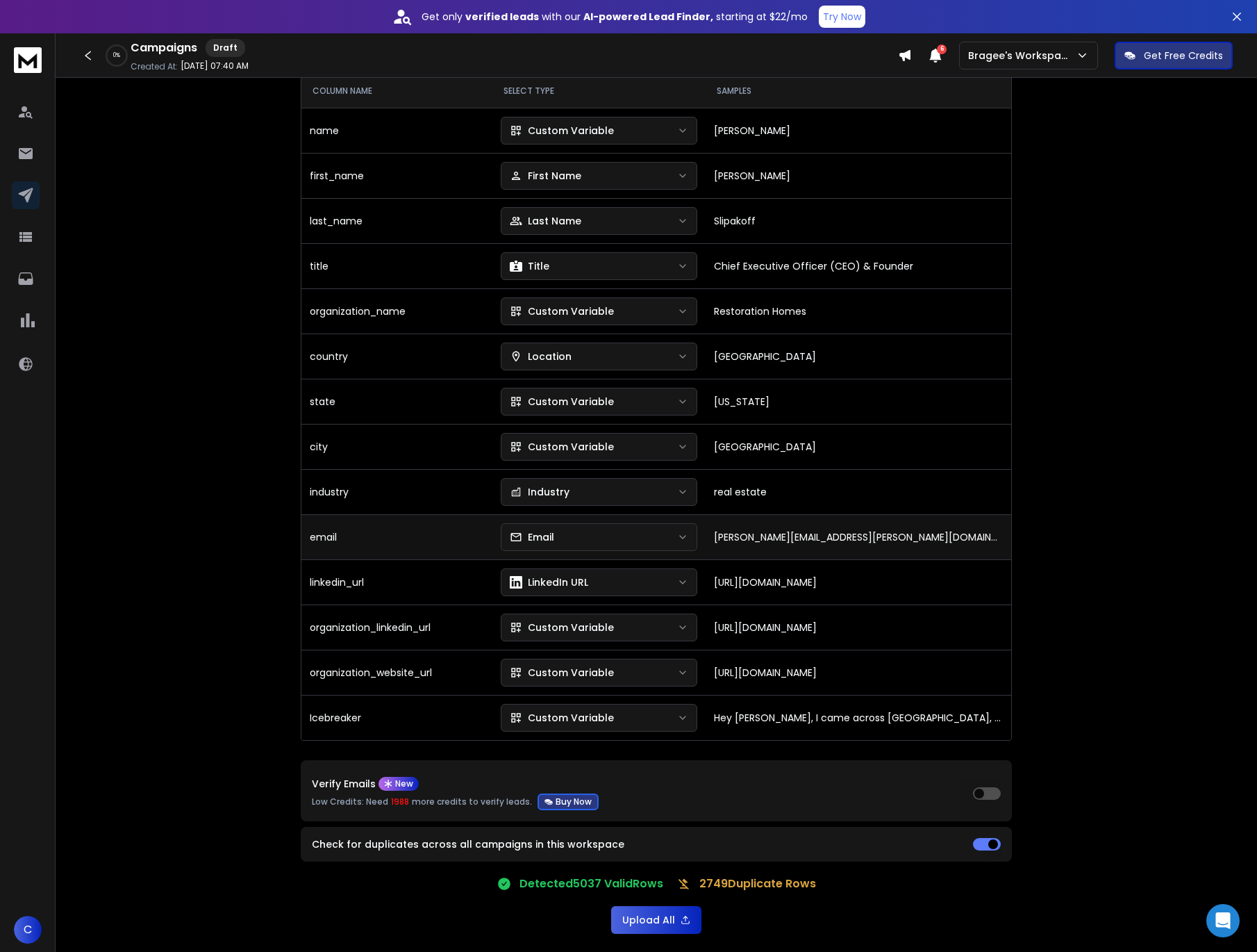
scroll to position [228, 0]
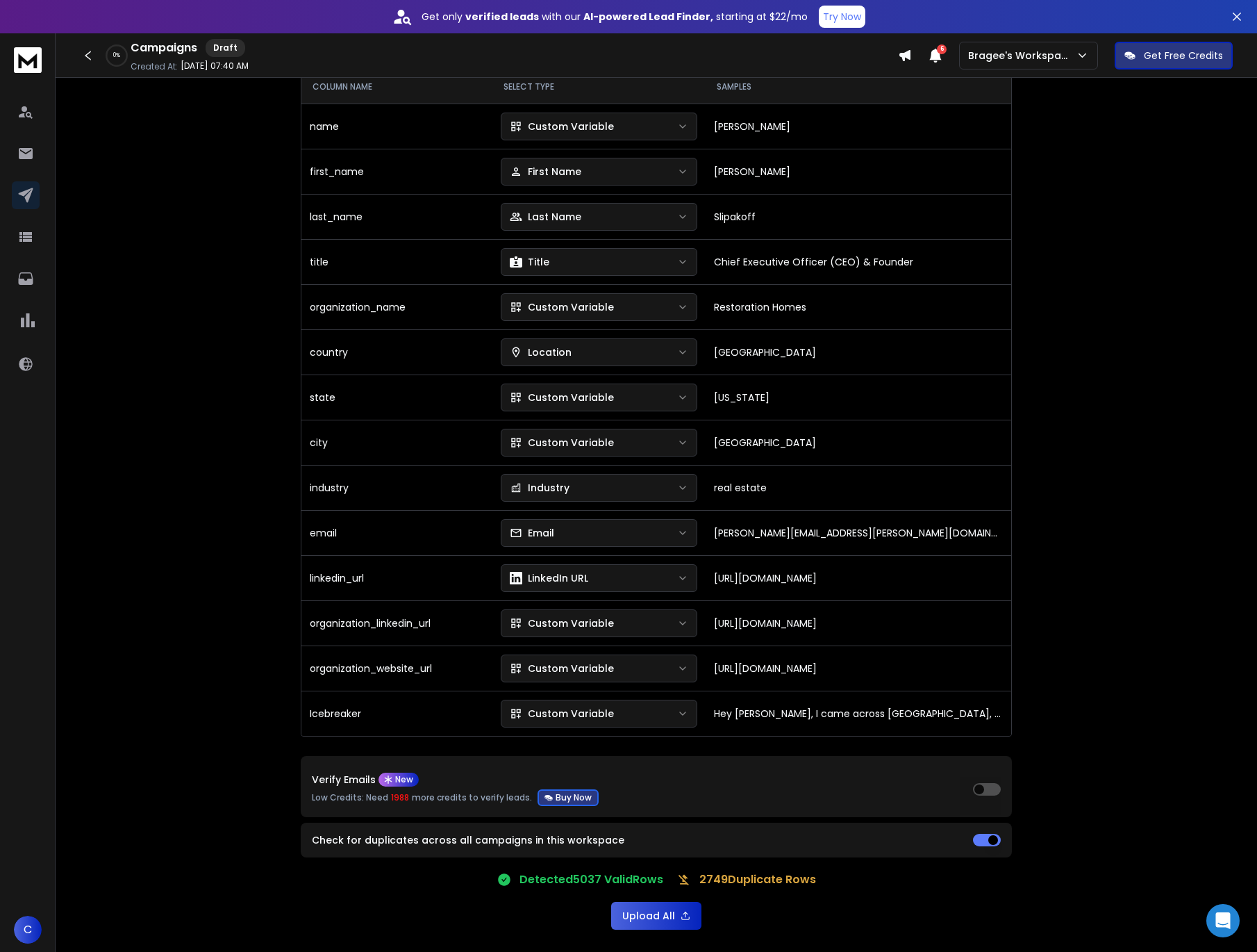
click at [635, 919] on button "Upload All" at bounding box center [656, 915] width 90 height 28
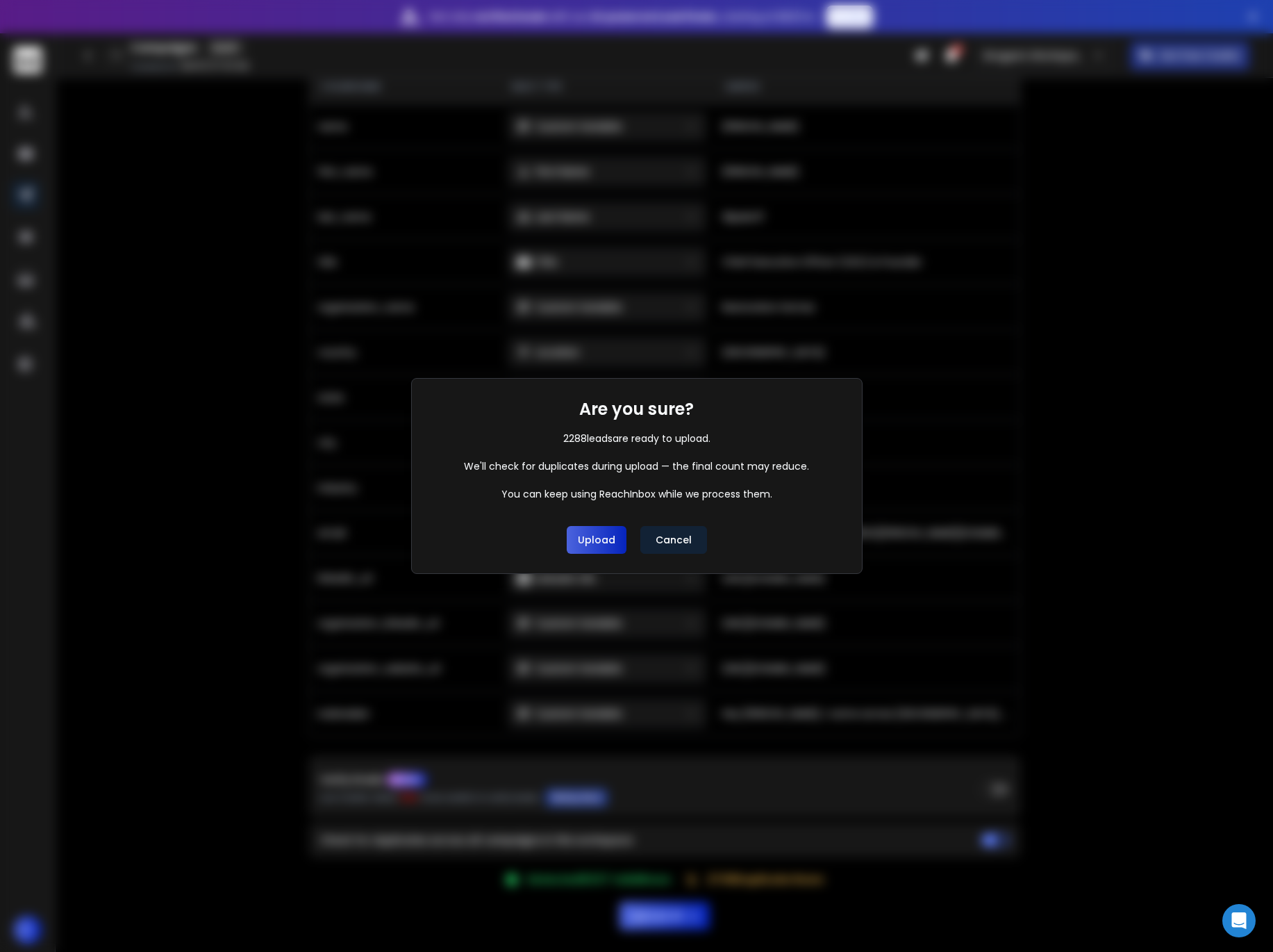
click at [590, 537] on button "Upload" at bounding box center [596, 539] width 59 height 28
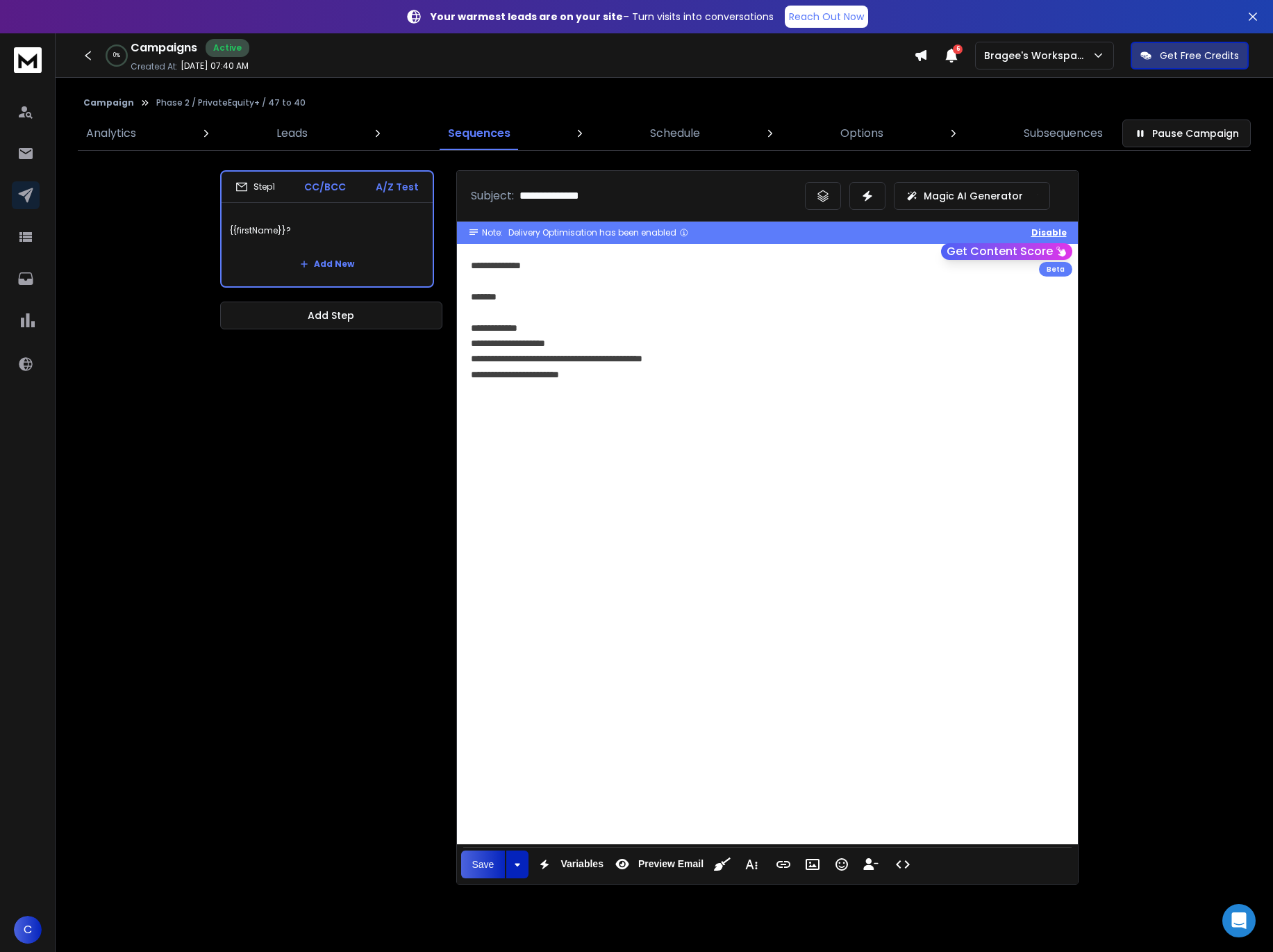
click at [43, 186] on div "C" at bounding box center [28, 495] width 55 height 924
click at [32, 188] on icon at bounding box center [25, 194] width 14 height 14
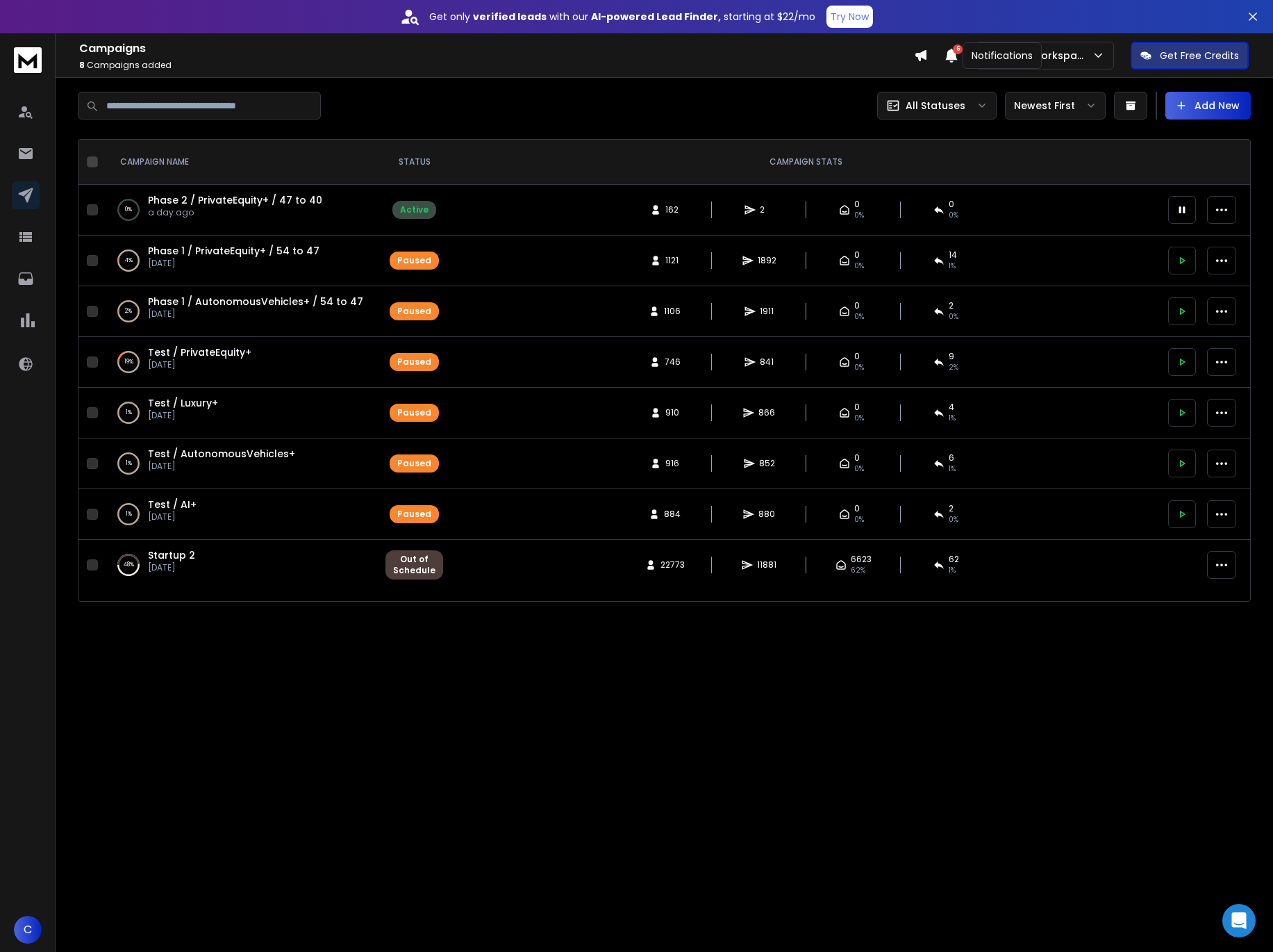
click at [960, 52] on body "Get only verified leads with our AI-powered Lead Finder, starting at $22/mo Try…" at bounding box center [636, 476] width 1273 height 952
click at [955, 53] on icon at bounding box center [951, 54] width 13 height 14
